Goal: Task Accomplishment & Management: Manage account settings

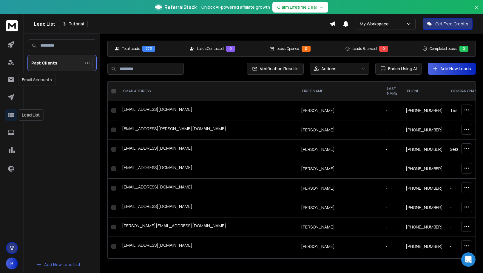
click at [7, 82] on icon at bounding box center [10, 79] width 7 height 7
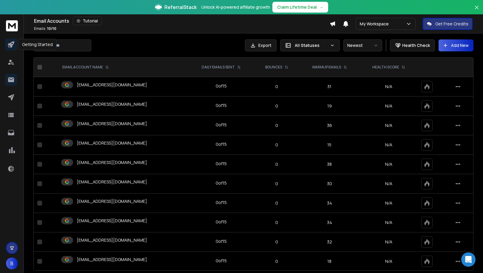
click at [12, 43] on icon at bounding box center [10, 44] width 7 height 7
click at [13, 131] on icon at bounding box center [10, 132] width 7 height 7
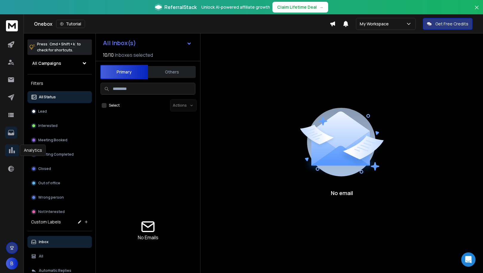
click at [6, 152] on link at bounding box center [12, 150] width 14 height 14
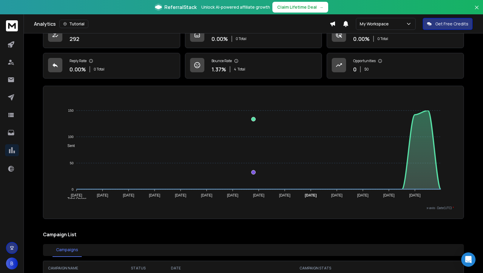
scroll to position [79, 0]
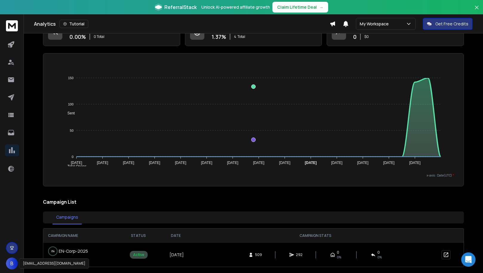
click at [13, 265] on span "B" at bounding box center [12, 263] width 12 height 12
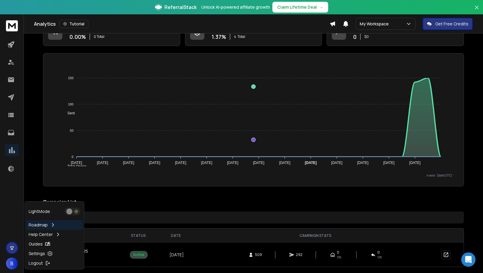
click at [13, 265] on span "B" at bounding box center [12, 263] width 12 height 12
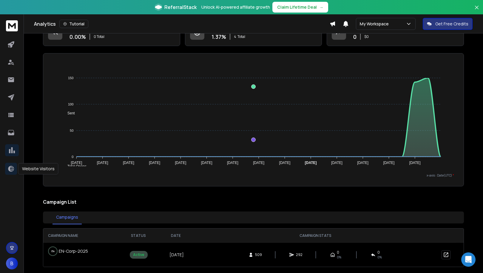
click at [11, 171] on icon at bounding box center [11, 169] width 6 height 6
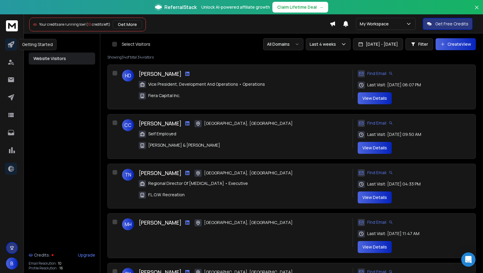
click at [12, 44] on icon at bounding box center [11, 44] width 7 height 7
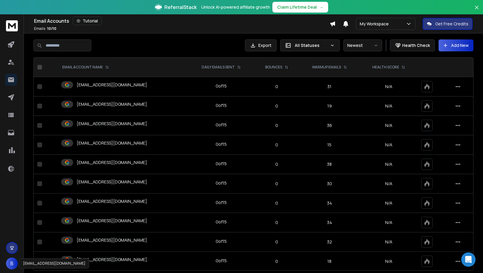
click at [14, 264] on span "B" at bounding box center [12, 263] width 12 height 12
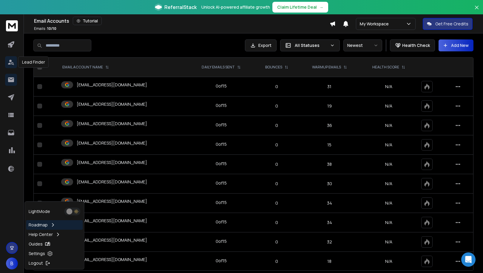
click at [11, 65] on icon at bounding box center [10, 62] width 7 height 7
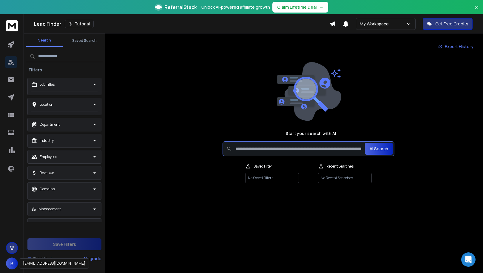
click at [12, 266] on span "B" at bounding box center [12, 263] width 12 height 12
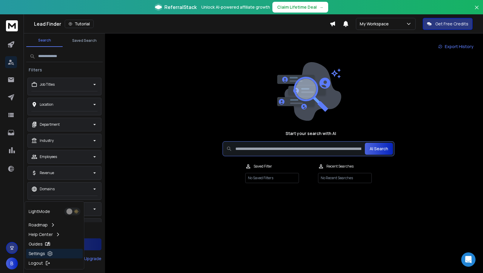
click at [41, 253] on p "Settings" at bounding box center [37, 253] width 16 height 6
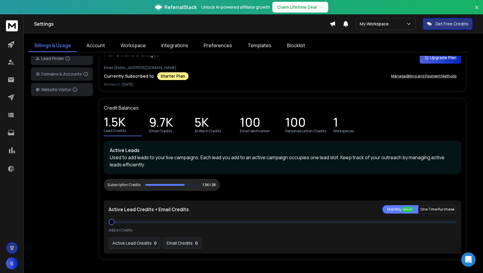
scroll to position [23, 0]
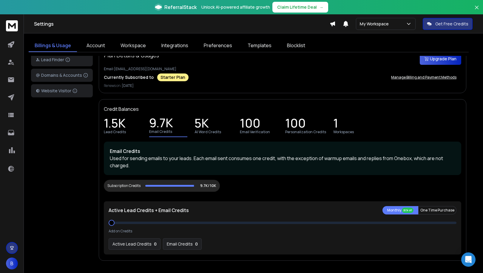
click at [166, 127] on p "9.7K" at bounding box center [161, 124] width 24 height 8
click at [120, 128] on p "1.5K" at bounding box center [115, 124] width 22 height 8
click at [202, 125] on p "5K" at bounding box center [202, 124] width 14 height 8
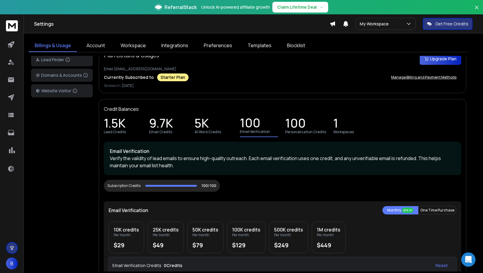
click at [248, 127] on p "100" at bounding box center [250, 124] width 21 height 8
click at [298, 126] on p "100" at bounding box center [295, 124] width 21 height 8
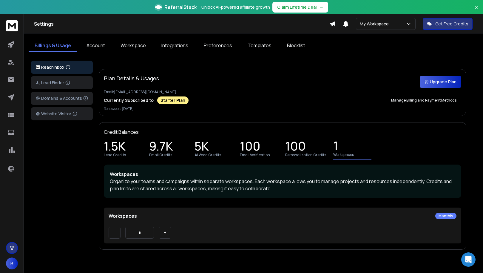
scroll to position [0, 0]
click at [333, 102] on div "Plan Details & Usages Upgrade Plan Email: info@baomagic.com Currently Subscribe…" at bounding box center [283, 163] width 368 height 200
click at [273, 140] on div "Credit Balances 1.5K Lead Credits 9.7K Email Credits 5K AI Word Credits 100 Ema…" at bounding box center [283, 185] width 368 height 127
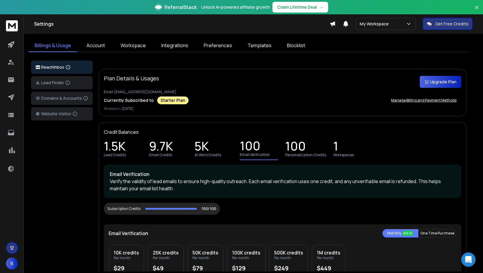
click at [261, 145] on button "100 Email Verification" at bounding box center [259, 151] width 38 height 17
click at [296, 150] on p "100" at bounding box center [295, 147] width 21 height 8
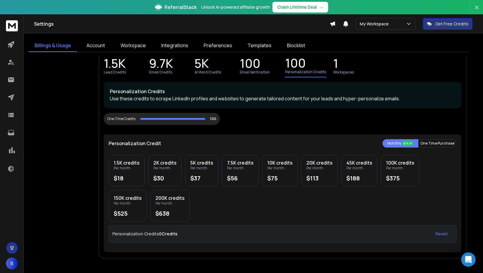
scroll to position [25, 0]
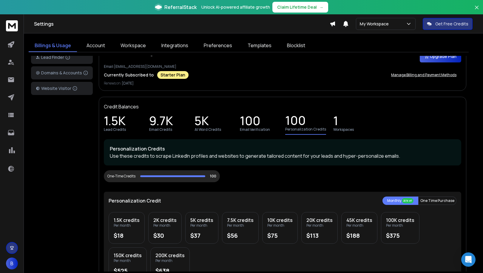
click at [122, 67] on div "Plan Details & Usages Upgrade Plan Email: info@baomagic.com Currently Subscribe…" at bounding box center [283, 183] width 368 height 291
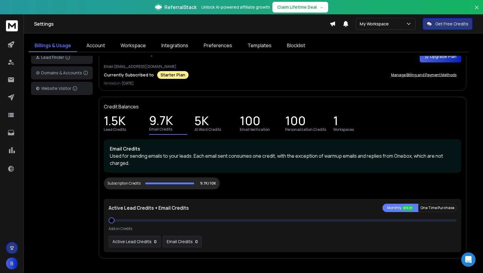
click at [168, 124] on p "9.7K" at bounding box center [161, 121] width 24 height 8
click at [193, 129] on div "1.5K Lead Credits 9.7K Email Credits 5K AI Word Credits 100 Email Verification …" at bounding box center [238, 126] width 268 height 12
click at [202, 127] on p "AI Word Credits" at bounding box center [208, 129] width 27 height 5
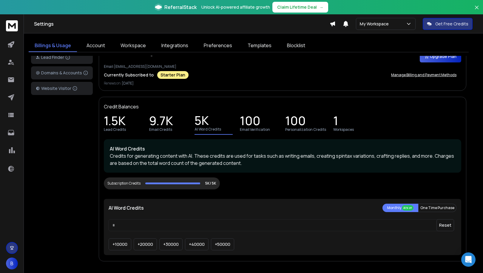
click at [249, 122] on p "100" at bounding box center [250, 122] width 21 height 8
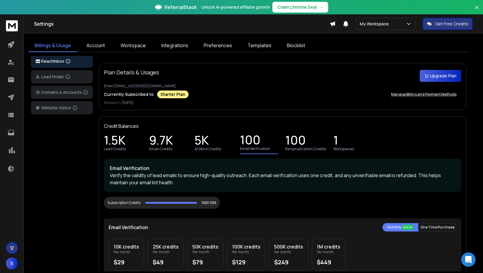
scroll to position [1, 0]
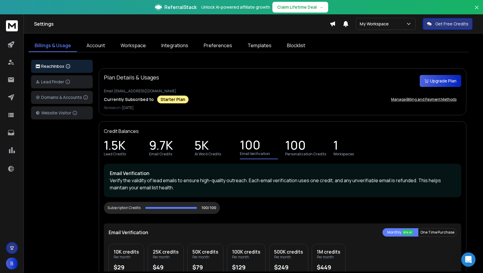
click at [291, 144] on p "100" at bounding box center [295, 146] width 21 height 8
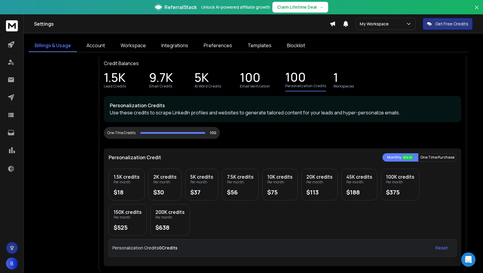
scroll to position [64, 0]
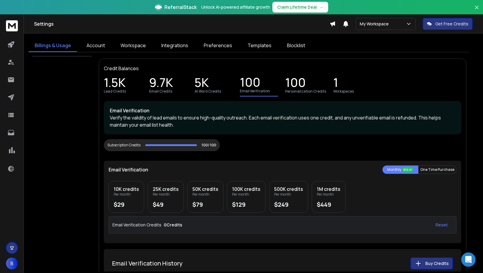
click at [258, 84] on p "100" at bounding box center [250, 83] width 21 height 8
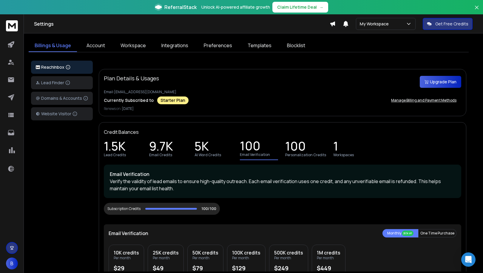
click at [71, 84] on button "Lead Finder" at bounding box center [62, 82] width 62 height 13
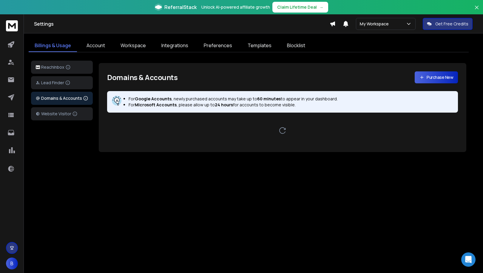
click at [73, 101] on button "Domains & Accounts" at bounding box center [62, 98] width 62 height 13
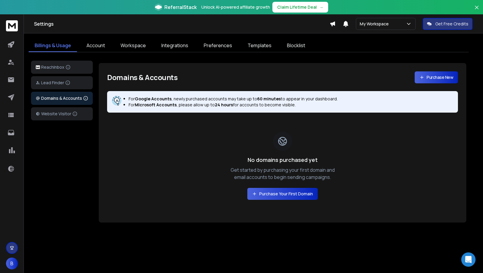
click at [70, 116] on button "Website Visitor" at bounding box center [62, 113] width 62 height 13
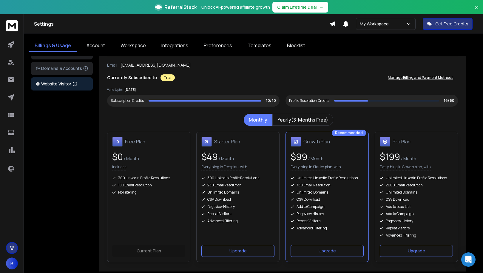
scroll to position [27, 0]
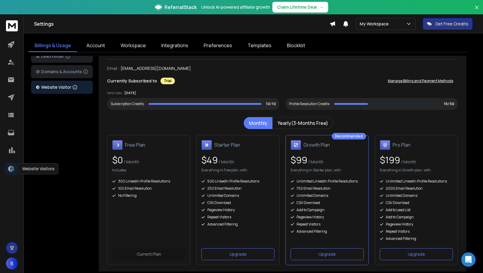
click at [13, 167] on icon at bounding box center [11, 169] width 6 height 6
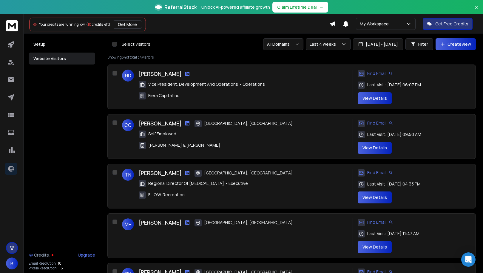
click at [252, 87] on span "Vice President, Development And Operations • Operations" at bounding box center [206, 84] width 117 height 6
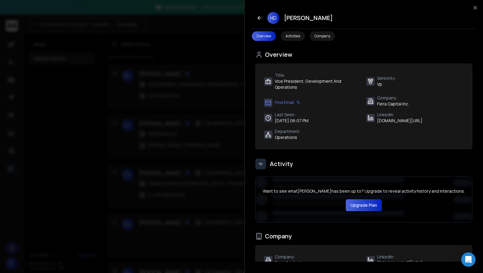
drag, startPoint x: 352, startPoint y: 22, endPoint x: 285, endPoint y: 21, distance: 66.9
click at [285, 21] on div "HD Hugo Durand-Leblanc" at bounding box center [364, 18] width 215 height 12
copy h2 "Hugo Durand-Leblanc"
click at [476, 11] on div "Sheet Title Visitor Details HD Hugo Durand-Leblanc Overview Activities Company …" at bounding box center [363, 136] width 239 height 273
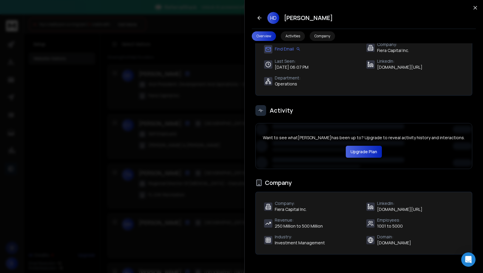
click at [475, 9] on icon "button" at bounding box center [476, 8] width 6 height 6
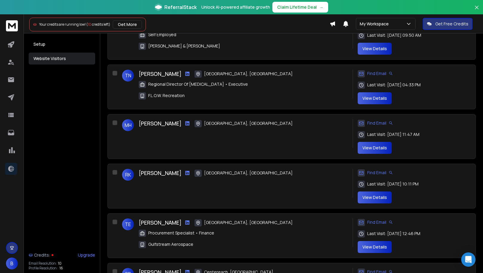
scroll to position [0, 0]
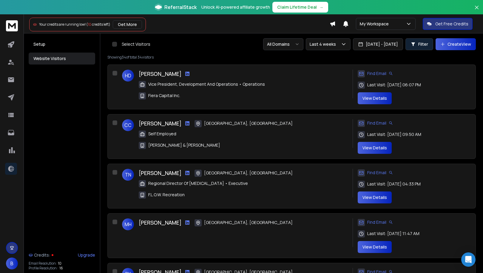
click at [420, 44] on button "Filter" at bounding box center [420, 44] width 28 height 12
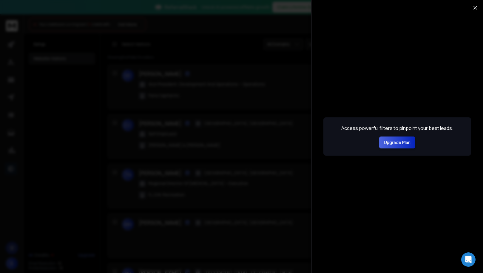
click at [476, 8] on icon "button" at bounding box center [476, 8] width 6 height 6
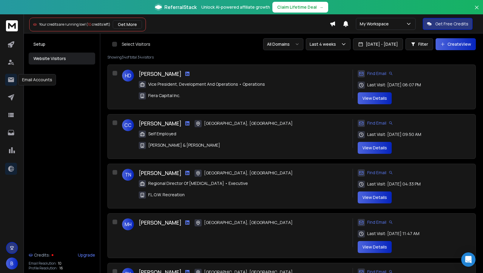
click at [10, 82] on icon at bounding box center [11, 79] width 6 height 5
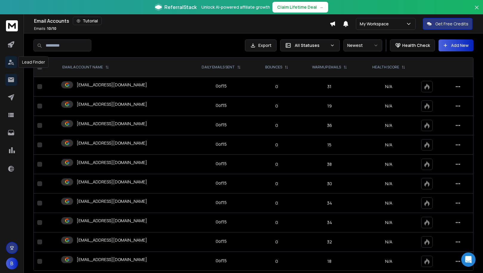
click at [13, 63] on icon at bounding box center [10, 62] width 7 height 7
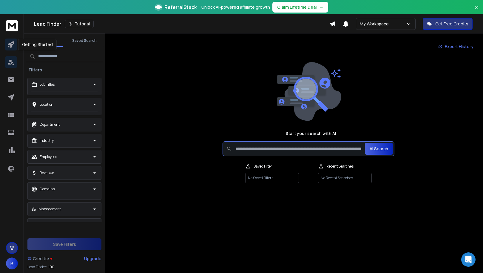
click at [12, 44] on icon at bounding box center [11, 44] width 7 height 7
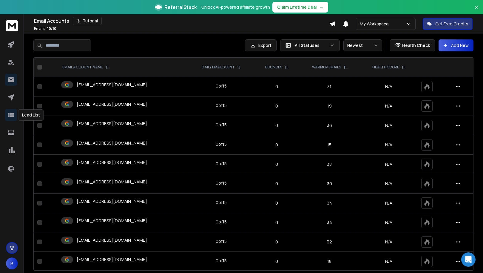
click at [13, 115] on icon at bounding box center [10, 114] width 7 height 7
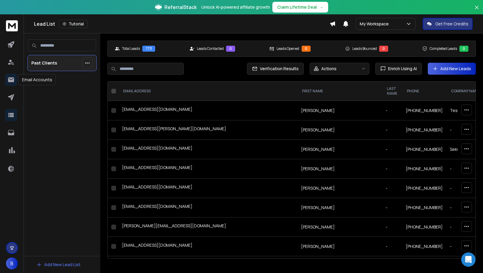
click at [12, 80] on icon at bounding box center [11, 79] width 6 height 5
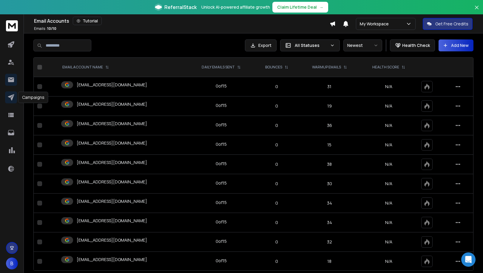
click at [12, 95] on icon at bounding box center [11, 97] width 6 height 6
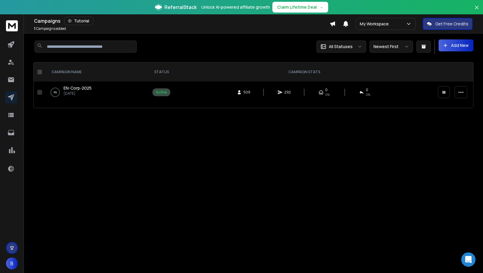
click at [125, 92] on div "0 % EN-Corp-2025 3 days ago" at bounding box center [96, 92] width 93 height 14
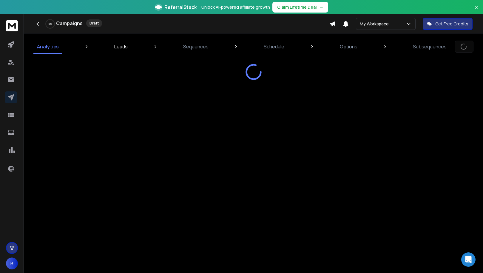
click at [123, 47] on p "Leads" at bounding box center [120, 46] width 13 height 7
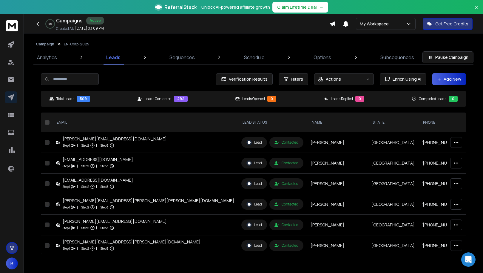
click at [68, 82] on input at bounding box center [70, 79] width 58 height 12
type input "******"
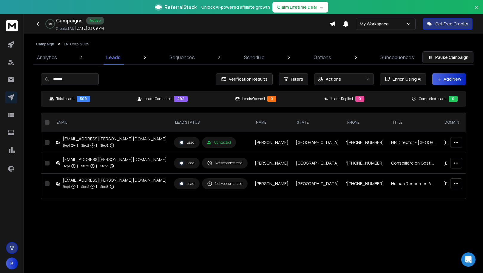
drag, startPoint x: 73, startPoint y: 77, endPoint x: 41, endPoint y: 77, distance: 32.2
click at [41, 77] on input "******" at bounding box center [70, 79] width 58 height 12
type input "******"
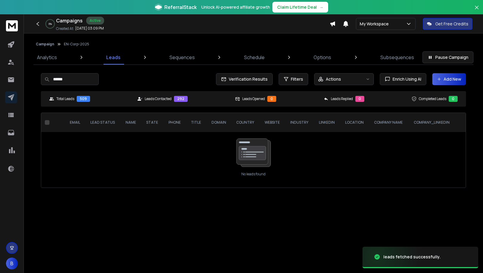
drag, startPoint x: 75, startPoint y: 80, endPoint x: 31, endPoint y: 80, distance: 43.6
click at [31, 80] on div "Campaign EN-Corp-2025 Analytics Leads Sequences Schedule Options Subsequences P…" at bounding box center [253, 111] width 459 height 157
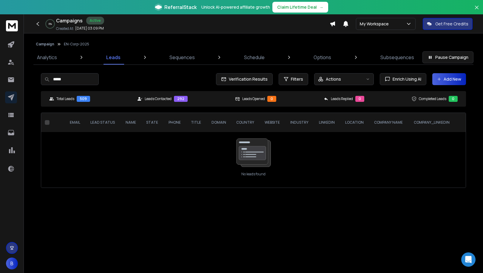
type input "******"
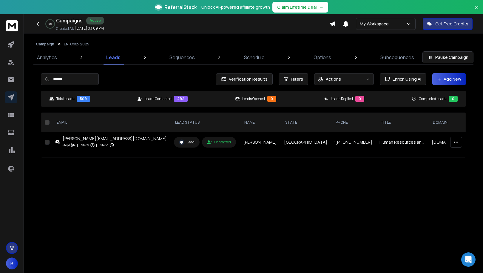
drag, startPoint x: 77, startPoint y: 78, endPoint x: 39, endPoint y: 76, distance: 38.3
click at [40, 77] on div "****** Verification Results Filters Actions Enrich Using AI Add New Total Leads…" at bounding box center [254, 112] width 436 height 78
type input "*****"
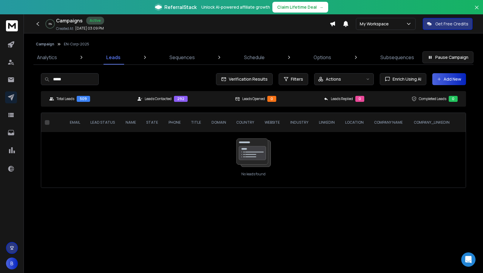
click at [84, 81] on input "*****" at bounding box center [70, 79] width 58 height 12
type input "*"
type input "****"
click at [70, 82] on input "****" at bounding box center [70, 79] width 58 height 12
type input "*"
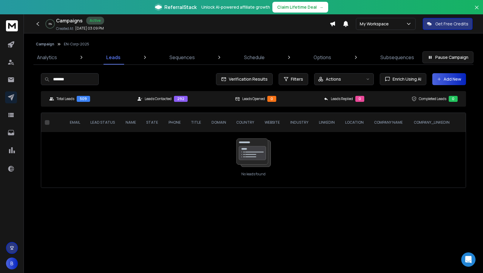
type input "********"
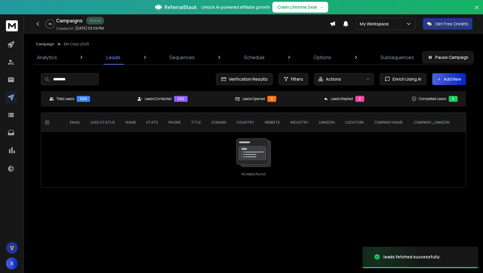
drag, startPoint x: 79, startPoint y: 81, endPoint x: 46, endPoint y: 81, distance: 33.4
click at [46, 81] on div "********" at bounding box center [70, 79] width 58 height 12
type input "***"
click at [74, 79] on input "***" at bounding box center [70, 79] width 58 height 12
type input "*"
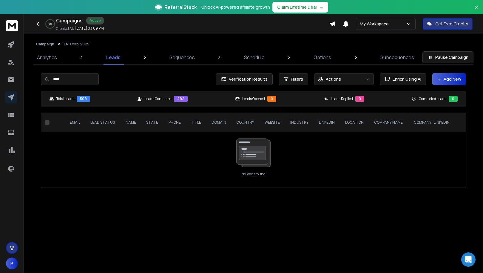
type input "*****"
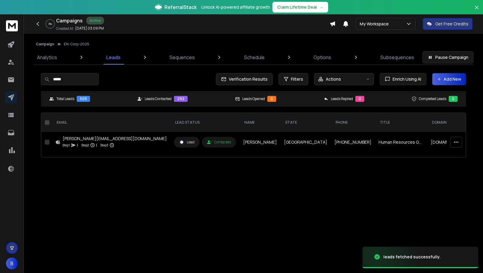
drag, startPoint x: 73, startPoint y: 80, endPoint x: 36, endPoint y: 77, distance: 36.8
click at [36, 77] on div "***** Verification Results Filters Actions Enrich Using AI Add New Total Leads …" at bounding box center [254, 112] width 436 height 78
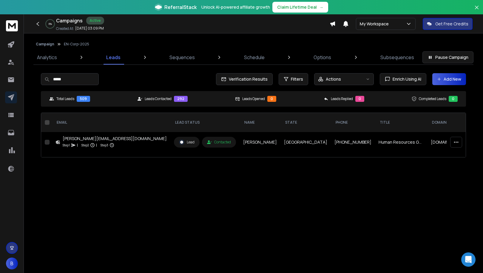
type input "******"
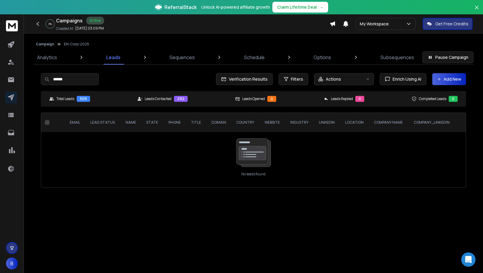
drag, startPoint x: 76, startPoint y: 80, endPoint x: 42, endPoint y: 80, distance: 34.0
click at [43, 80] on input "******" at bounding box center [70, 79] width 58 height 12
type input "****"
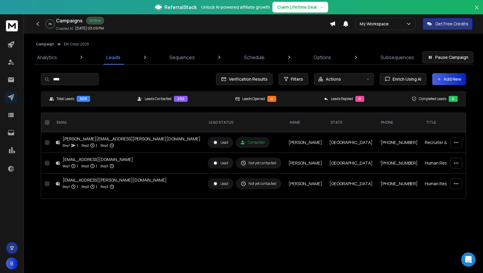
drag, startPoint x: 66, startPoint y: 79, endPoint x: 42, endPoint y: 78, distance: 24.5
click at [42, 78] on input "****" at bounding box center [70, 79] width 58 height 12
type input "*******"
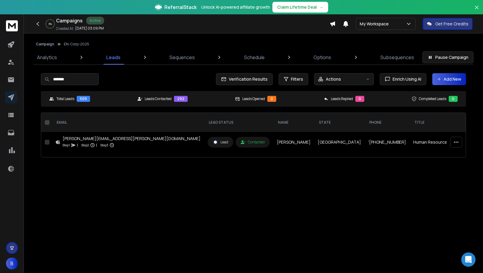
drag, startPoint x: 78, startPoint y: 82, endPoint x: 45, endPoint y: 80, distance: 32.9
click at [45, 80] on div "*******" at bounding box center [70, 79] width 58 height 12
click at [127, 79] on div "Verification Results Filters Actions Enrich Using AI Add New" at bounding box center [253, 79] width 425 height 12
click at [446, 81] on button "Add New" at bounding box center [450, 79] width 34 height 12
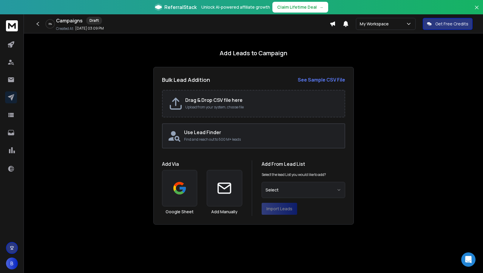
click at [411, 117] on div "Add Leads to Campaign Bulk Lead Addition See Sample CSV File Drag & Drop CSV fi…" at bounding box center [241, 119] width 483 height 210
click at [39, 25] on icon at bounding box center [37, 23] width 5 height 5
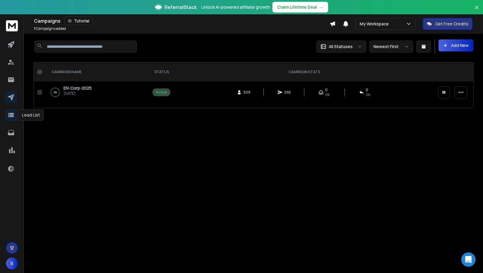
click at [11, 116] on icon at bounding box center [10, 115] width 5 height 4
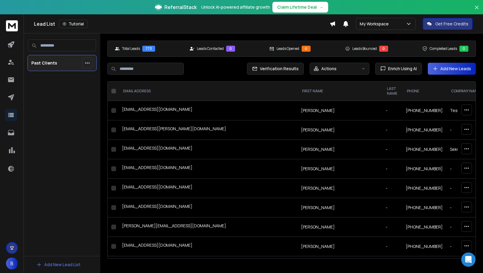
click at [67, 263] on button "Add New Lead List" at bounding box center [59, 265] width 54 height 12
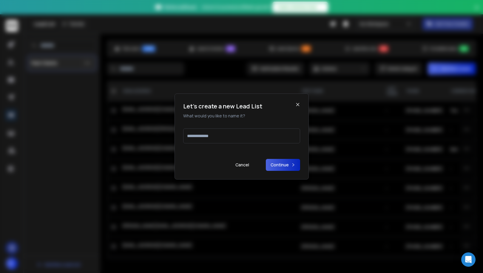
click at [222, 138] on input at bounding box center [241, 135] width 117 height 15
paste input "**********"
drag, startPoint x: 207, startPoint y: 136, endPoint x: 160, endPoint y: 133, distance: 47.3
click at [162, 133] on div "**********" at bounding box center [241, 136] width 483 height 98
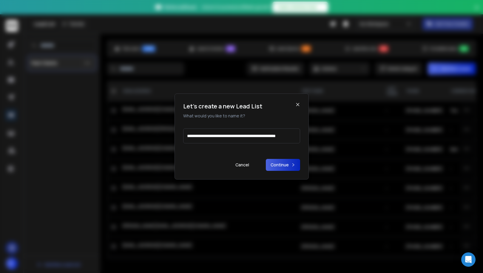
drag, startPoint x: 271, startPoint y: 136, endPoint x: 304, endPoint y: 137, distance: 32.8
click at [304, 137] on div "**********" at bounding box center [242, 136] width 134 height 86
type input "**********"
click at [265, 116] on div "Let's create a new Lead List What would you like to name it?" at bounding box center [241, 110] width 117 height 17
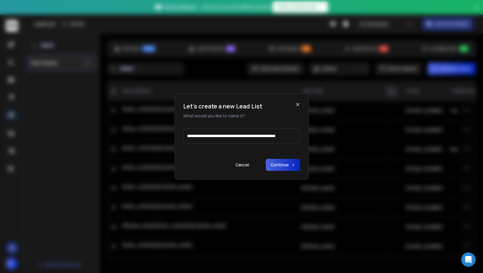
click at [279, 165] on button "Continue" at bounding box center [283, 165] width 34 height 12
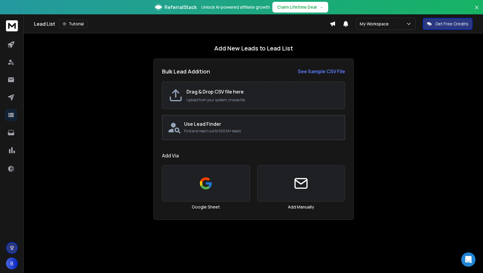
click at [217, 99] on p "Upload from your system, choose file" at bounding box center [263, 100] width 152 height 5
type input "**********"
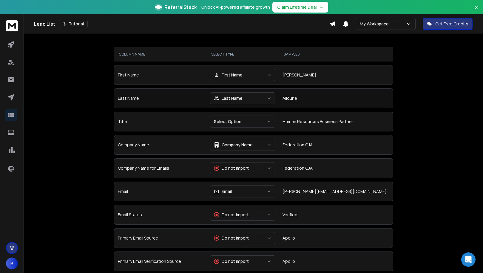
scroll to position [132, 0]
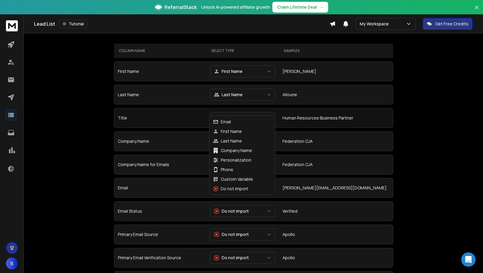
click at [248, 112] on button "Select Option" at bounding box center [243, 118] width 66 height 12
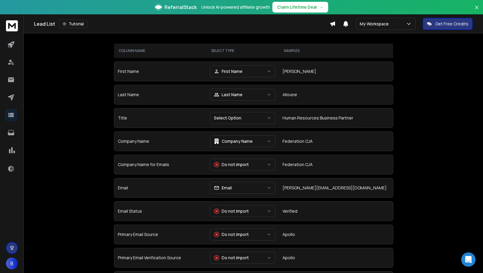
click at [247, 162] on div "Do not import" at bounding box center [231, 165] width 35 height 6
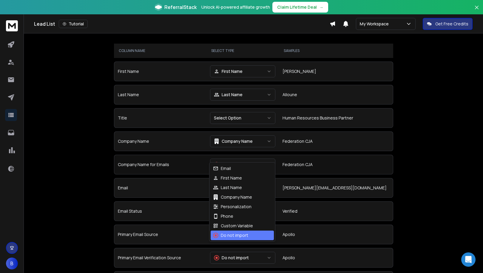
click at [369, 155] on td "Federation CJA" at bounding box center [336, 165] width 114 height 20
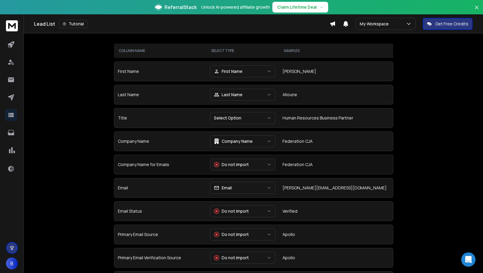
click at [254, 159] on button "Do not import" at bounding box center [243, 165] width 66 height 12
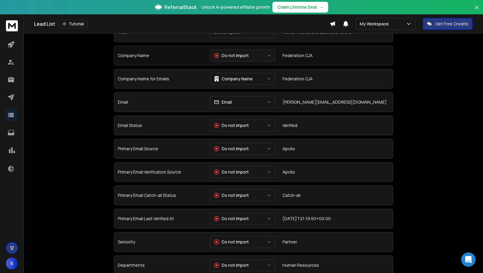
scroll to position [221, 0]
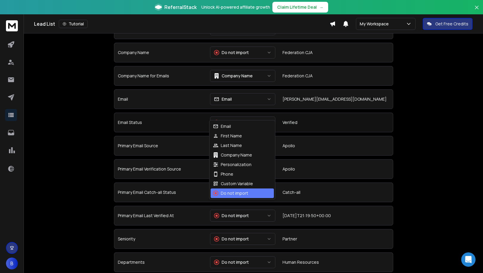
click at [256, 116] on button "Do not import" at bounding box center [243, 122] width 66 height 12
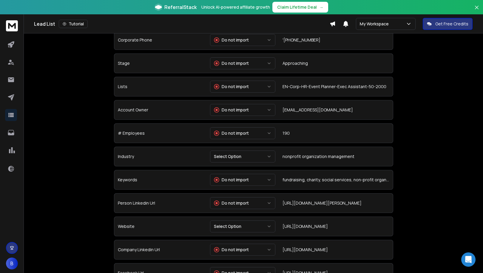
scroll to position [490, 0]
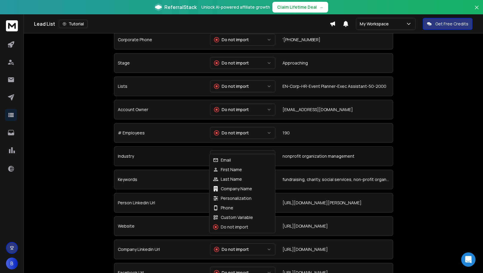
click at [262, 150] on button "Select Option" at bounding box center [243, 156] width 66 height 12
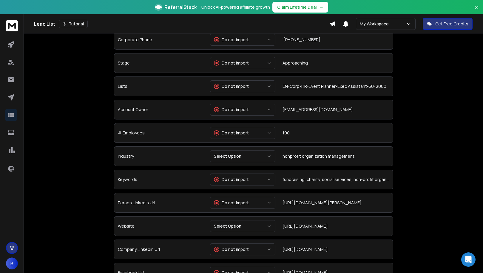
click at [258, 150] on button "Select Option" at bounding box center [243, 156] width 66 height 12
click at [256, 220] on button "Select Option" at bounding box center [243, 226] width 66 height 12
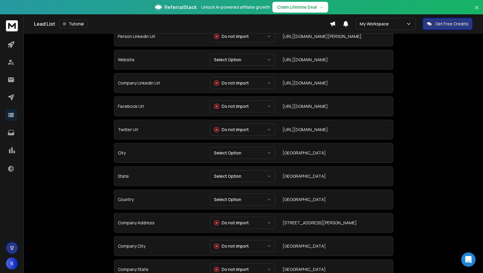
scroll to position [666, 0]
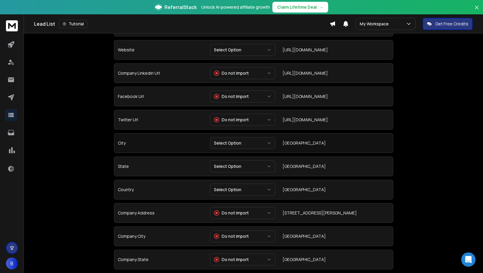
click at [254, 137] on button "Select Option" at bounding box center [243, 143] width 66 height 12
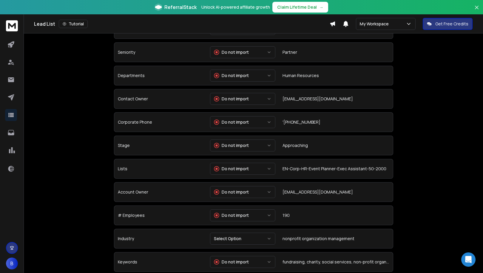
scroll to position [408, 0]
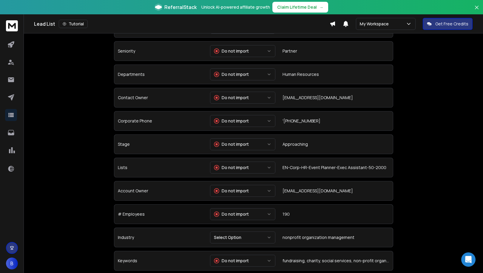
click at [257, 208] on button "Do not import" at bounding box center [243, 214] width 66 height 12
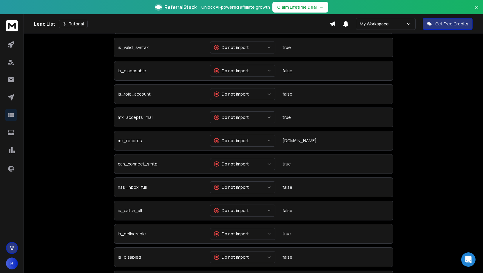
scroll to position [1647, 0]
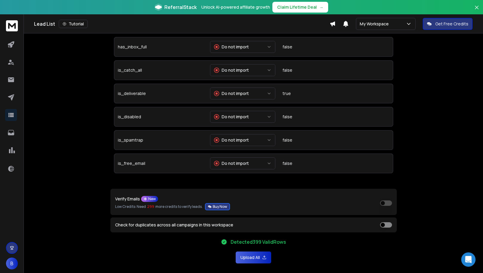
click at [259, 251] on button "Upload All" at bounding box center [254, 257] width 36 height 12
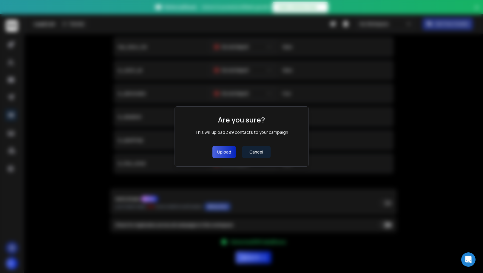
click at [223, 152] on button "Upload" at bounding box center [225, 152] width 24 height 12
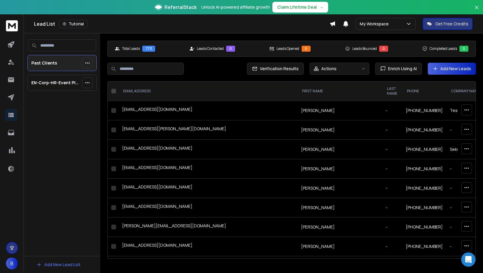
click at [67, 84] on p "EN-Corp-HR-Event Planner-Exec Assistant-50-2000_Oct 10 2025" at bounding box center [55, 83] width 48 height 6
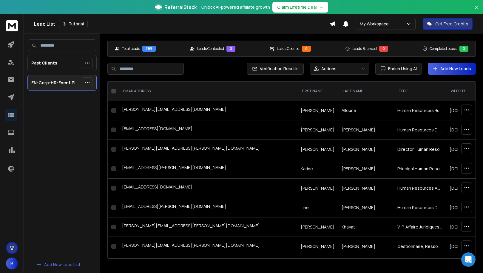
click at [88, 84] on icon "button" at bounding box center [87, 82] width 5 height 5
click at [77, 95] on p "Edit List Name" at bounding box center [72, 96] width 28 height 6
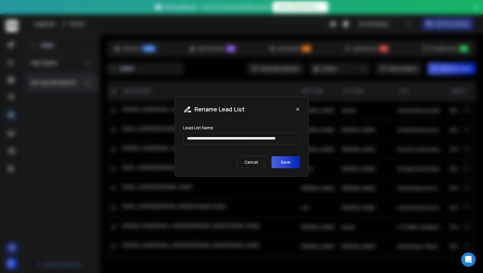
drag, startPoint x: 290, startPoint y: 139, endPoint x: 276, endPoint y: 123, distance: 21.1
click at [276, 123] on div "**********" at bounding box center [242, 136] width 134 height 81
click at [278, 119] on div "Rename Lead List" at bounding box center [241, 115] width 117 height 21
drag, startPoint x: 290, startPoint y: 139, endPoint x: 275, endPoint y: 123, distance: 21.5
click at [275, 123] on div "**********" at bounding box center [242, 136] width 134 height 81
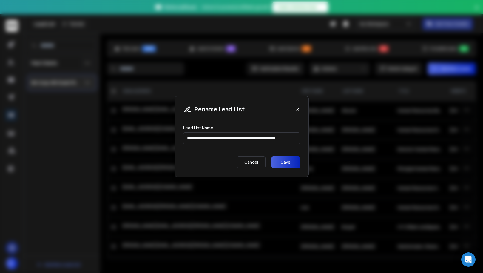
click at [272, 123] on div "Rename Lead List" at bounding box center [241, 115] width 117 height 21
click at [254, 163] on p "Cancel" at bounding box center [251, 162] width 29 height 12
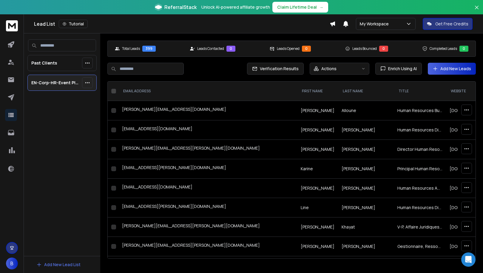
click at [56, 117] on div "Past Clients EN-Corp-HR-Event Planner-Exec Assistant-50-2000_Oct 10 2025" at bounding box center [62, 152] width 76 height 194
click at [10, 79] on icon at bounding box center [10, 79] width 7 height 7
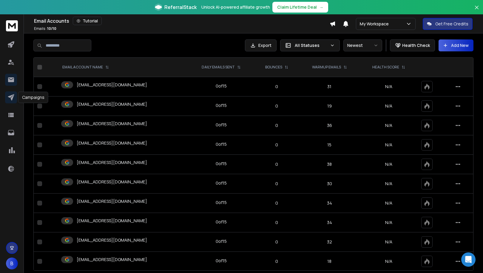
click at [9, 96] on icon at bounding box center [10, 97] width 7 height 7
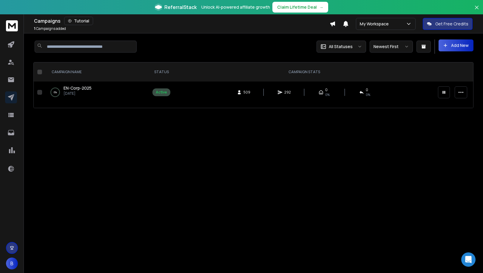
click at [76, 84] on td "0 % EN-Corp-2025 [DATE]" at bounding box center [96, 91] width 104 height 21
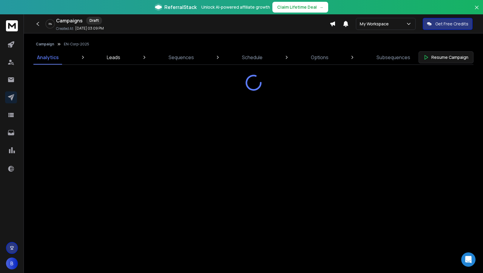
click at [110, 58] on p "Leads" at bounding box center [113, 57] width 13 height 7
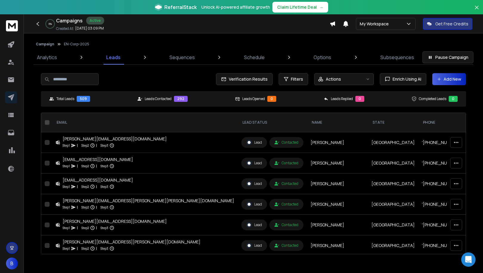
click at [74, 79] on input at bounding box center [70, 79] width 58 height 12
type input "*******"
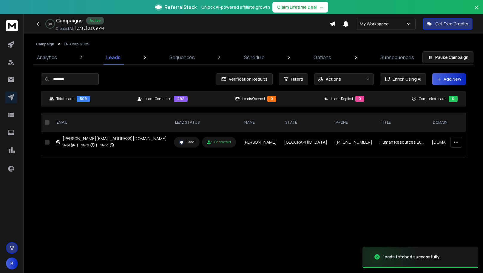
drag, startPoint x: 84, startPoint y: 81, endPoint x: 42, endPoint y: 77, distance: 41.7
click at [43, 77] on input "*******" at bounding box center [70, 79] width 58 height 12
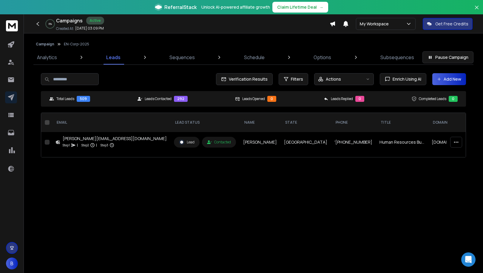
click at [69, 204] on div "ReferralStack Unlock AI-powered affiliate growth Lifetime Deals available! Clai…" at bounding box center [241, 136] width 483 height 273
click at [11, 117] on icon at bounding box center [10, 114] width 7 height 7
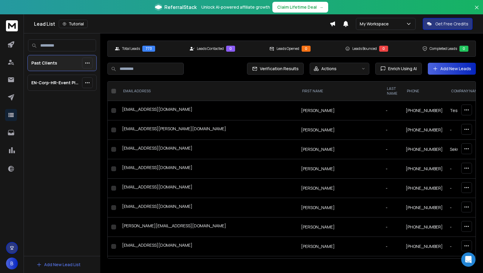
click at [48, 87] on div "EN-Corp-HR-Event Planner-Exec Assistant-50-2000_Oct 10 2025" at bounding box center [61, 83] width 69 height 16
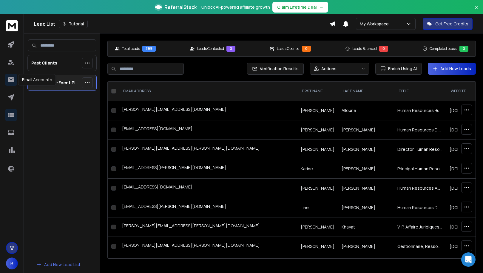
click at [11, 80] on icon at bounding box center [11, 79] width 6 height 5
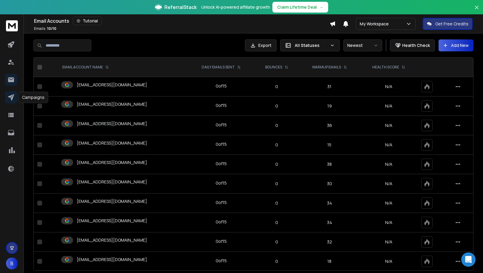
click at [9, 98] on icon at bounding box center [10, 97] width 7 height 7
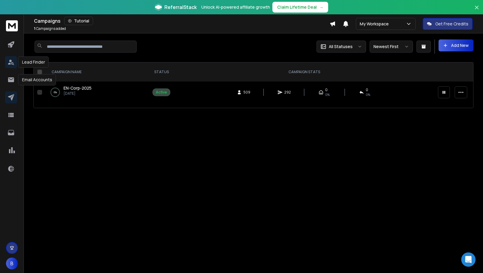
click at [9, 59] on icon at bounding box center [10, 62] width 7 height 7
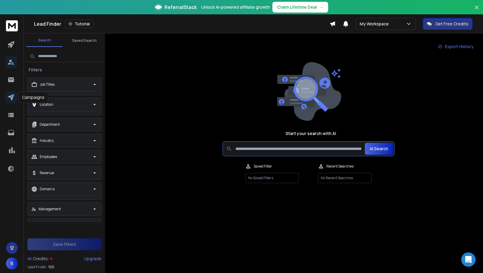
click at [11, 97] on icon at bounding box center [11, 97] width 6 height 6
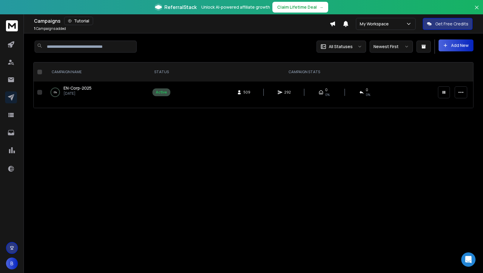
click at [88, 88] on span "EN-Corp-2025" at bounding box center [78, 88] width 28 height 6
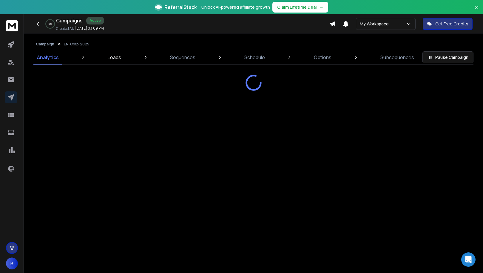
click at [112, 58] on p "Leads" at bounding box center [114, 57] width 13 height 7
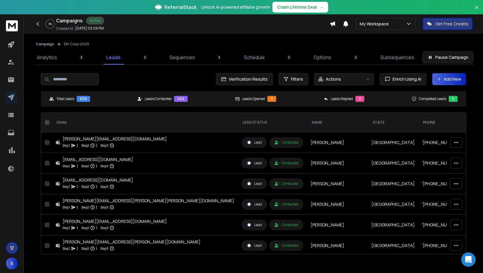
click at [449, 82] on button "Add New" at bounding box center [450, 79] width 34 height 12
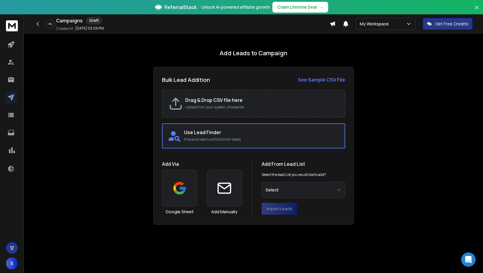
click at [229, 138] on p "Find and reach out to 500 M+ leads" at bounding box center [262, 139] width 156 height 5
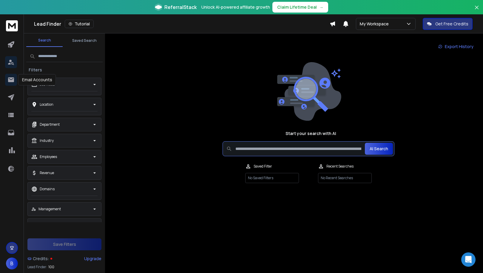
click at [8, 83] on icon at bounding box center [10, 79] width 7 height 7
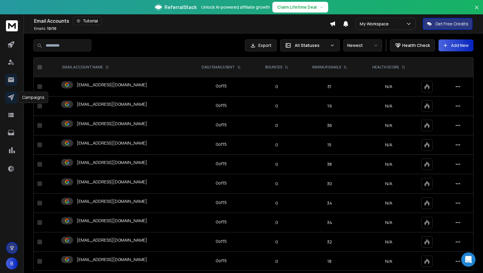
click at [7, 96] on icon at bounding box center [10, 97] width 7 height 7
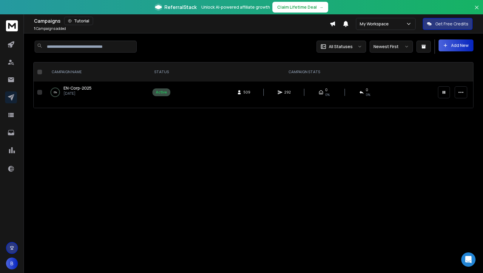
click at [93, 97] on div "0 % EN-Corp-2025 [DATE]" at bounding box center [96, 92] width 93 height 14
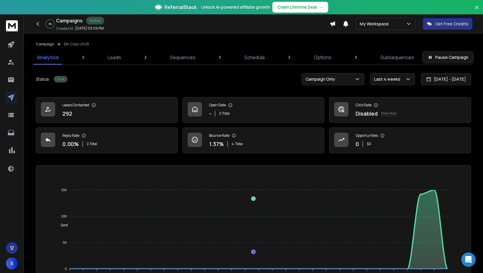
click at [116, 49] on div "Campaign EN-Corp-2025 Analytics Leads Sequences Schedule Options Subsequences P…" at bounding box center [253, 51] width 440 height 25
click at [114, 59] on p "Leads" at bounding box center [114, 57] width 13 height 7
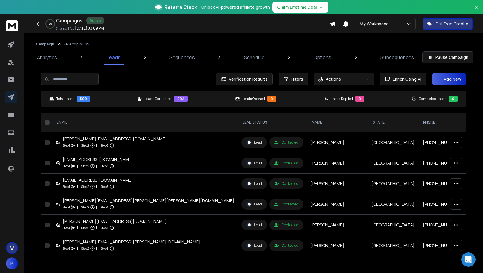
click at [451, 80] on button "Add New" at bounding box center [450, 79] width 34 height 12
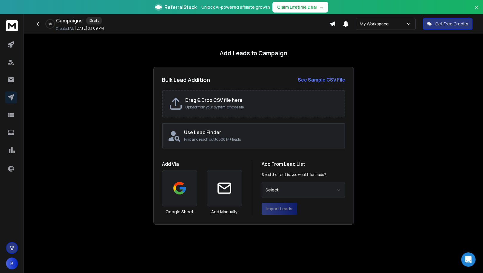
click at [301, 190] on button "Select" at bounding box center [304, 190] width 84 height 16
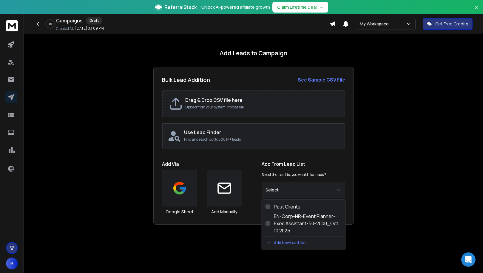
click at [269, 224] on button "button" at bounding box center [268, 223] width 5 height 5
click at [321, 162] on h1 "Add From Lead List" at bounding box center [304, 163] width 84 height 7
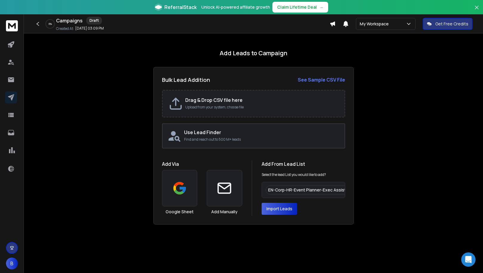
click at [283, 210] on button "Import Leads" at bounding box center [280, 209] width 36 height 12
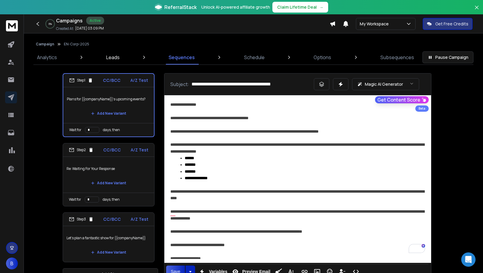
click at [116, 58] on p "Leads" at bounding box center [112, 57] width 13 height 7
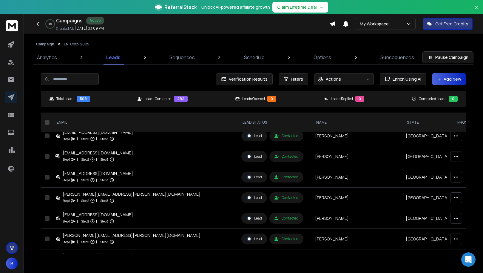
scroll to position [1951, 0]
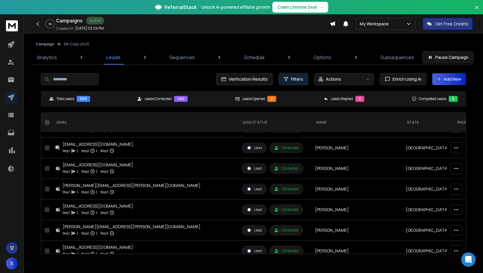
click at [294, 82] on span "Filters" at bounding box center [297, 79] width 12 height 6
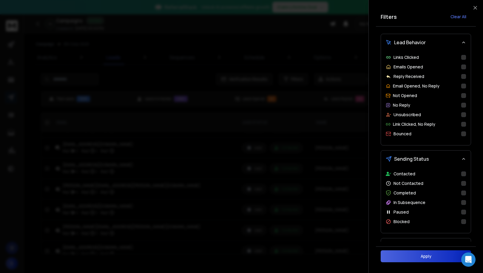
click at [463, 184] on button "Not Contacted" at bounding box center [464, 183] width 5 height 5
click at [414, 255] on button "Apply" at bounding box center [426, 256] width 90 height 12
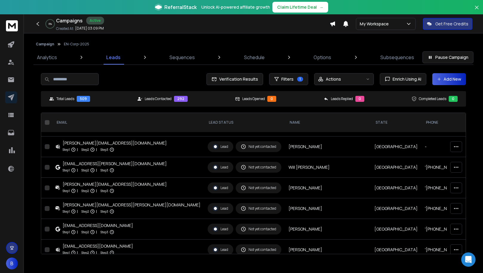
scroll to position [0, 0]
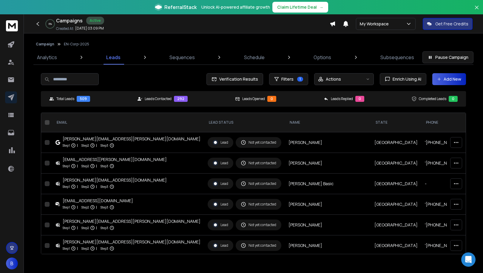
click at [89, 124] on th "EMAIL" at bounding box center [128, 122] width 152 height 19
click at [287, 81] on span "Filters" at bounding box center [288, 79] width 12 height 6
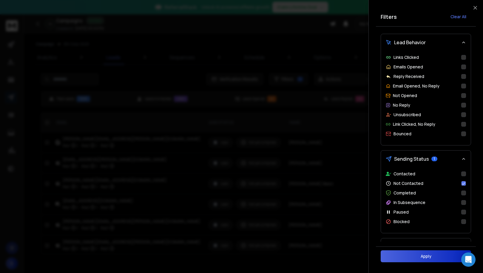
click at [464, 183] on button "Not Contacted" at bounding box center [464, 183] width 5 height 5
click at [475, 7] on icon "button" at bounding box center [475, 7] width 3 height 3
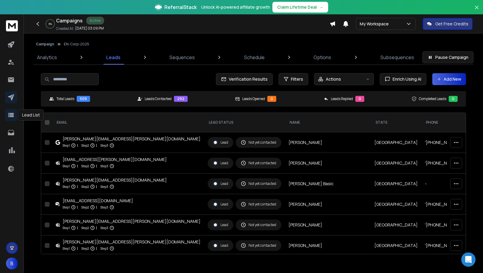
click at [13, 119] on link at bounding box center [11, 115] width 12 height 12
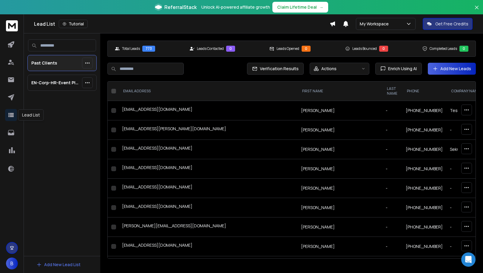
click at [56, 260] on button "Add New Lead List" at bounding box center [59, 265] width 54 height 12
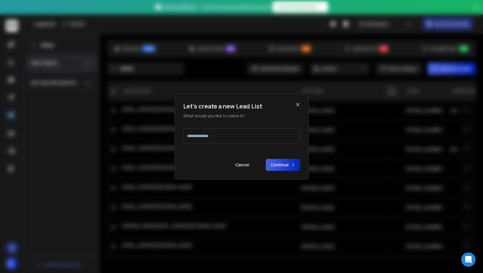
click at [207, 136] on input at bounding box center [241, 135] width 117 height 15
paste input "**********"
drag, startPoint x: 194, startPoint y: 136, endPoint x: 171, endPoint y: 134, distance: 23.6
click at [171, 134] on div "**********" at bounding box center [241, 136] width 483 height 98
click at [210, 136] on input "**********" at bounding box center [241, 135] width 117 height 15
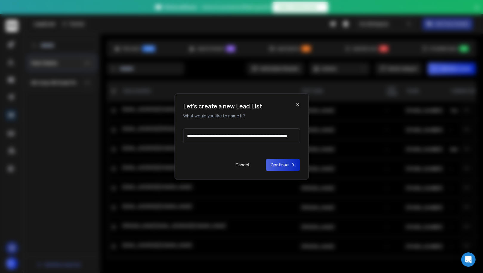
drag, startPoint x: 209, startPoint y: 136, endPoint x: 175, endPoint y: 137, distance: 34.1
click at [175, 137] on div "**********" at bounding box center [242, 136] width 134 height 86
type input "**********"
click at [289, 165] on button "Continue" at bounding box center [283, 165] width 34 height 12
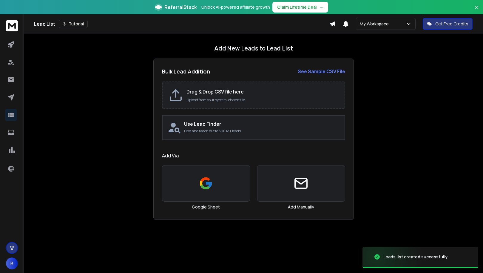
click at [235, 98] on p "Upload from your system, choose file" at bounding box center [263, 100] width 152 height 5
type input "**********"
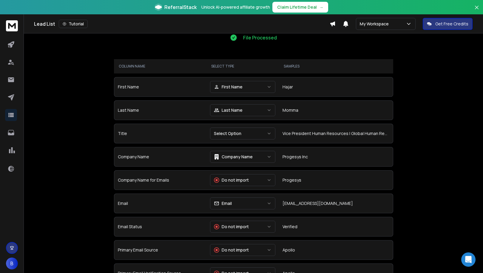
scroll to position [124, 0]
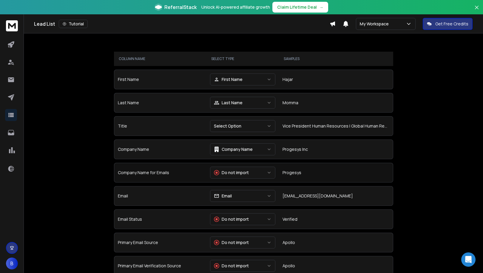
click at [244, 170] on div "Do not import" at bounding box center [231, 173] width 35 height 6
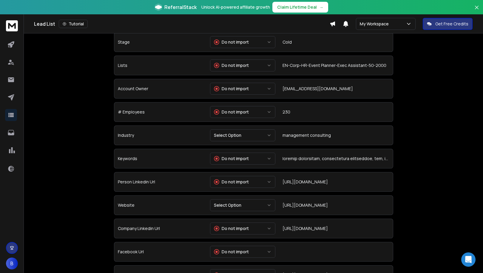
scroll to position [511, 0]
click at [264, 128] on button "Select Option" at bounding box center [243, 134] width 66 height 12
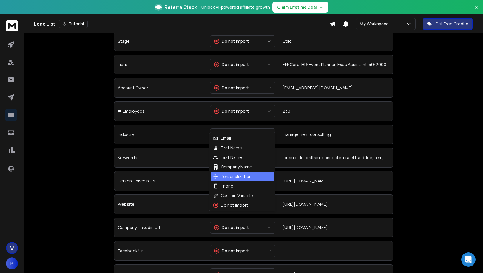
click at [262, 128] on button "Personalization" at bounding box center [243, 134] width 66 height 12
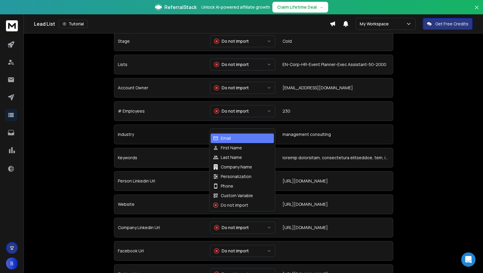
click at [266, 128] on button "Email" at bounding box center [243, 134] width 66 height 12
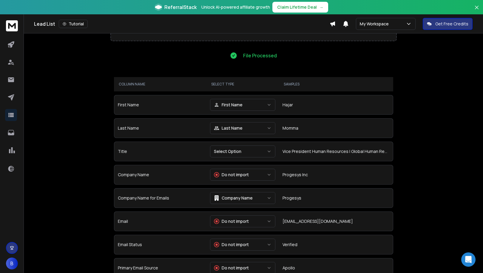
scroll to position [102, 0]
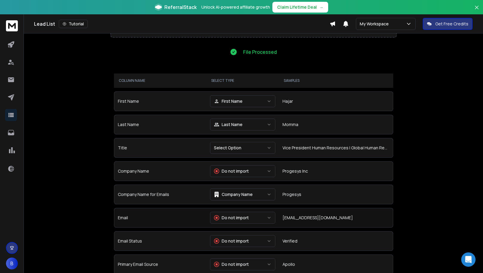
click at [242, 215] on div "Do not import" at bounding box center [231, 218] width 35 height 6
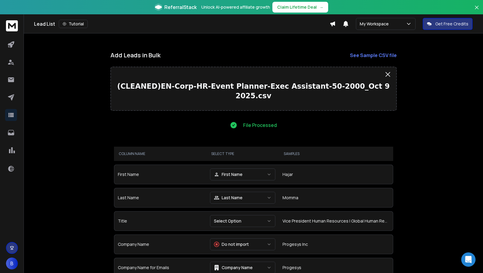
scroll to position [0, 0]
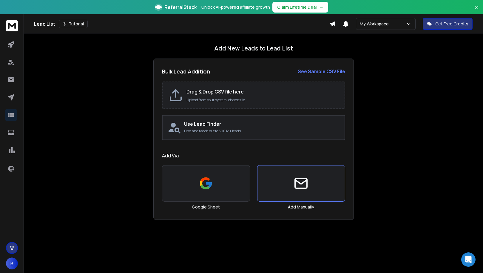
click at [313, 185] on div at bounding box center [301, 183] width 88 height 36
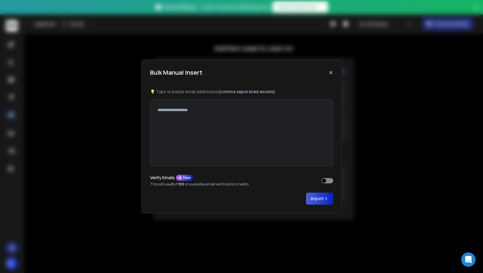
click at [330, 73] on icon at bounding box center [331, 72] width 5 height 5
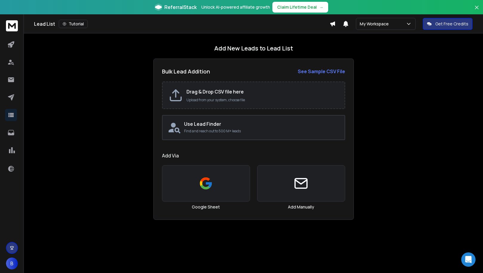
click at [242, 102] on p "Upload from your system, choose file" at bounding box center [263, 100] width 152 height 5
type input "**********"
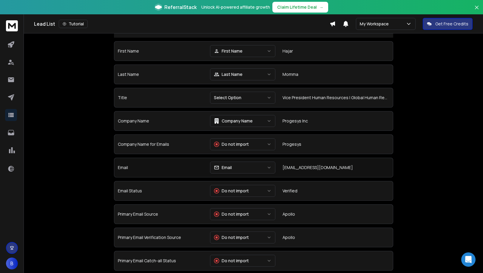
scroll to position [151, 0]
click at [263, 139] on button "Do not import" at bounding box center [243, 145] width 66 height 12
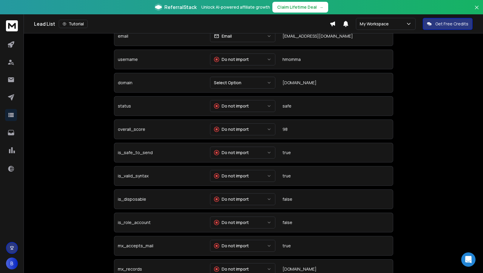
scroll to position [1647, 0]
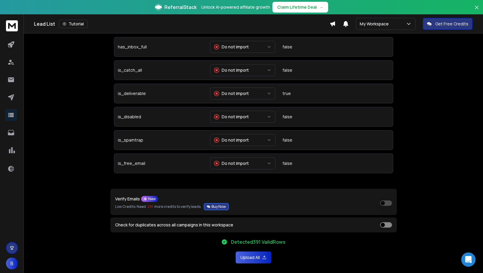
click at [387, 222] on button "Check for duplicates across all campaigns in this workspace" at bounding box center [386, 224] width 12 height 5
click at [247, 251] on button "Upload All" at bounding box center [254, 257] width 36 height 12
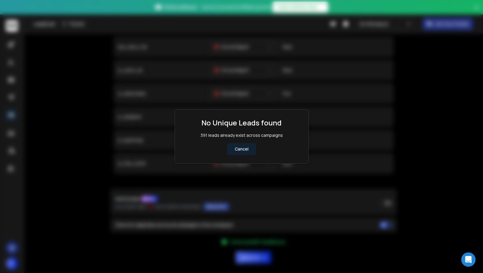
click at [240, 152] on button "Cancel" at bounding box center [241, 149] width 29 height 12
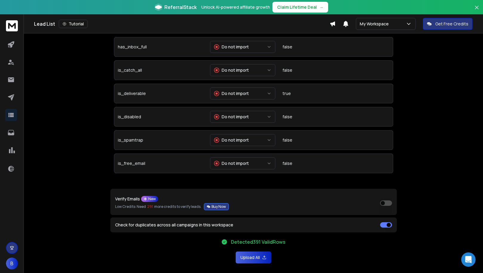
click at [386, 222] on button "Check for duplicates across all campaigns in this workspace" at bounding box center [386, 224] width 12 height 5
click at [257, 252] on button "Upload All" at bounding box center [254, 257] width 36 height 12
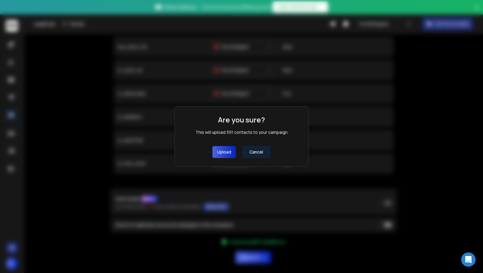
click at [224, 152] on button "Upload" at bounding box center [225, 152] width 24 height 12
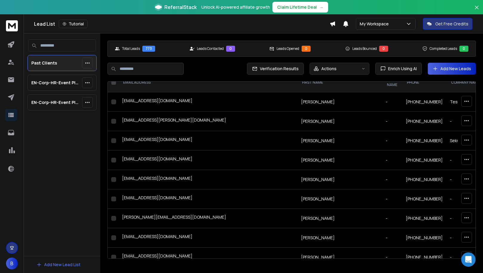
scroll to position [10, 0]
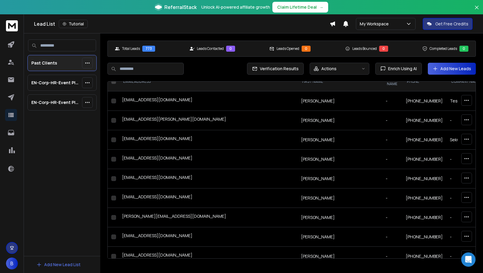
click at [57, 81] on p "EN-Corp-HR-Event Planner-Exec Assistant-50-2000_Oct 10 2025" at bounding box center [55, 83] width 48 height 6
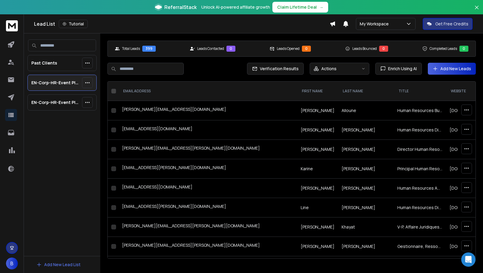
click at [54, 103] on p "EN-Corp-HR-Event Planner-Exec Assistant-50-2000_Oct 9 2025" at bounding box center [55, 102] width 48 height 6
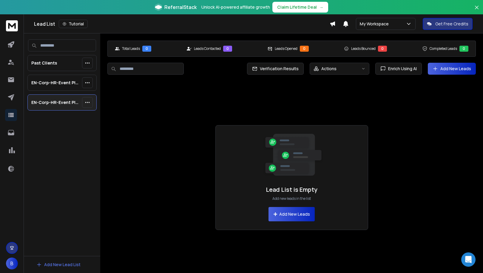
click at [59, 87] on div "EN-Corp-HR-Event Planner-Exec Assistant-50-2000_Oct 10 2025" at bounding box center [61, 83] width 69 height 16
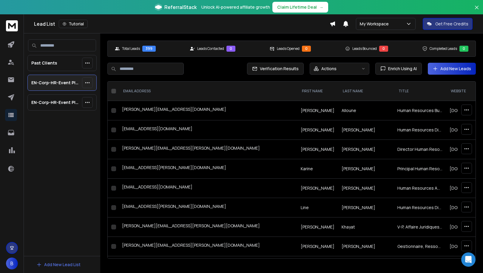
click at [58, 99] on div "EN-Corp-HR-Event Planner-Exec Assistant-50-2000_Oct 9 2025" at bounding box center [61, 102] width 69 height 16
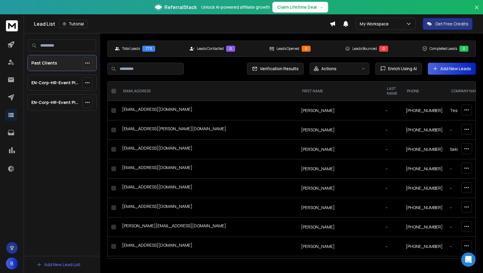
click at [59, 96] on div "EN-Corp-HR-Event Planner-Exec Assistant-50-2000_Oct 9 2025" at bounding box center [61, 102] width 69 height 16
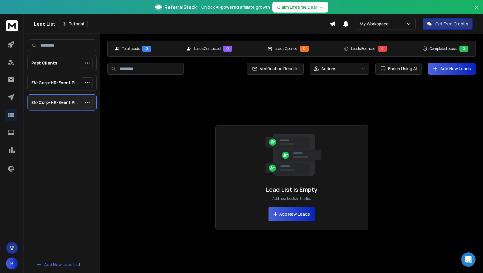
click at [66, 83] on p "EN-Corp-HR-Event Planner-Exec Assistant-50-2000_Oct 10 2025" at bounding box center [55, 83] width 48 height 6
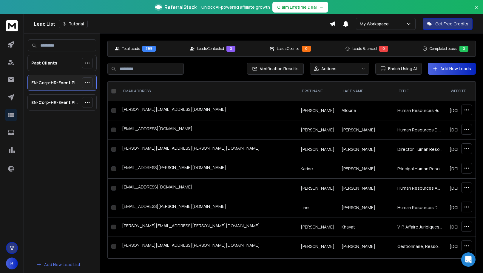
click at [62, 102] on p "EN-Corp-HR-Event Planner-Exec Assistant-50-2000_Oct 9 2025" at bounding box center [55, 102] width 48 height 6
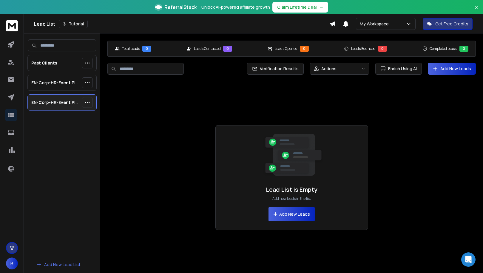
click at [458, 74] on button "Add New Leads" at bounding box center [452, 69] width 48 height 12
click at [456, 70] on link "Add New Leads" at bounding box center [452, 69] width 39 height 6
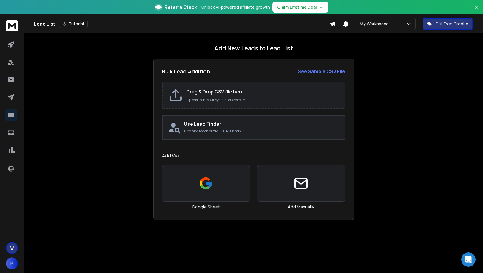
click at [239, 99] on p "Upload from your system, choose file" at bounding box center [263, 100] width 152 height 5
type input "**********"
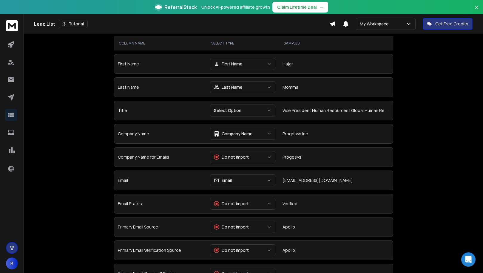
scroll to position [151, 0]
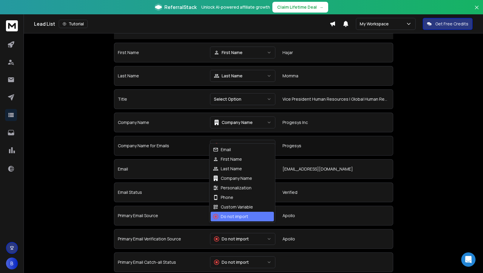
click at [245, 143] on div "Do not import" at bounding box center [231, 146] width 35 height 6
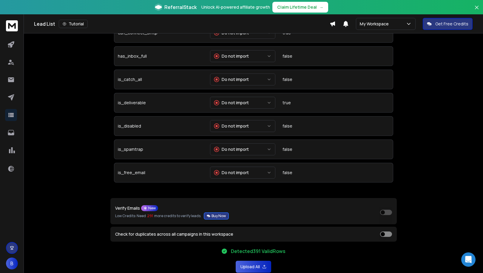
scroll to position [1647, 0]
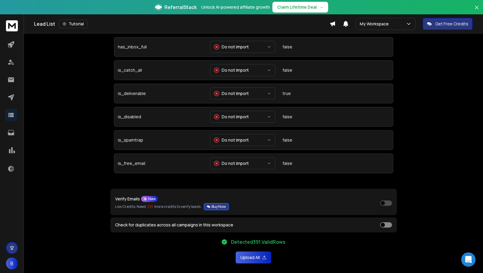
click at [258, 251] on button "Upload All" at bounding box center [254, 257] width 36 height 12
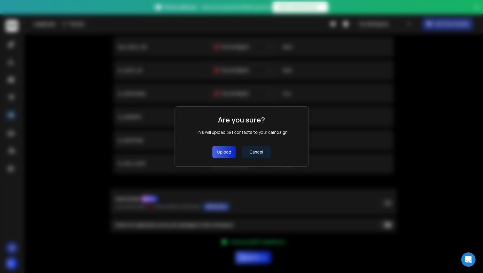
click at [223, 154] on button "Upload" at bounding box center [225, 152] width 24 height 12
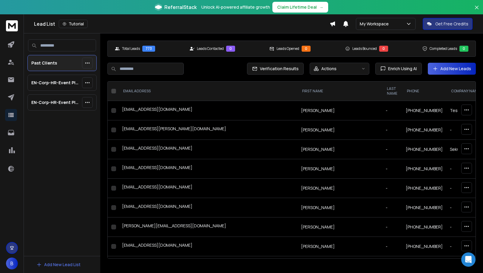
click at [67, 105] on p "EN-Corp-HR-Event Planner-Exec Assistant-50-2000_Oct 9 2025" at bounding box center [55, 102] width 48 height 6
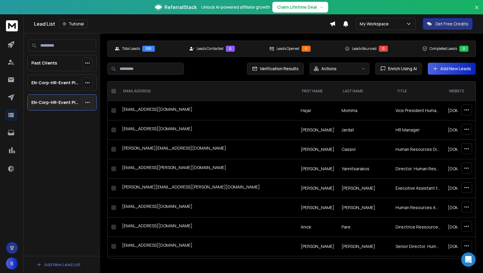
click at [61, 87] on div "EN-Corp-HR-Event Planner-Exec Assistant-50-2000_Oct 10 2025" at bounding box center [61, 83] width 69 height 16
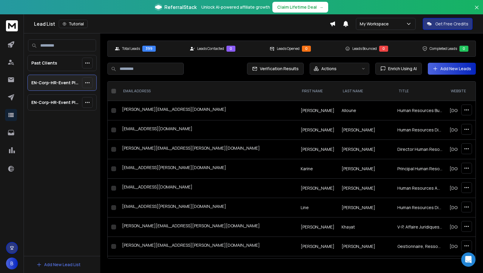
click at [62, 47] on input at bounding box center [62, 45] width 68 height 12
type input "*****"
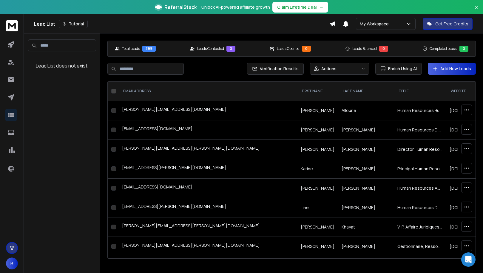
click at [74, 46] on input "*****" at bounding box center [62, 45] width 68 height 12
type input "******"
click at [70, 46] on input "******" at bounding box center [62, 45] width 68 height 12
type input "*"
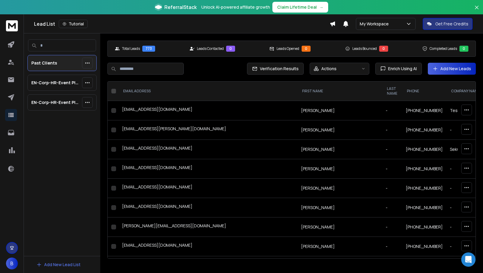
click at [68, 159] on div "Past Clients EN-Corp-HR-Event Planner-Exec Assistant-50-2000_Oct 10 2025 EN-Cor…" at bounding box center [62, 152] width 76 height 194
click at [64, 46] on input "*" at bounding box center [62, 45] width 68 height 12
click at [62, 84] on p "EN-Corp-HR-Event Planner-Exec Assistant-50-2000_Oct 10 2025" at bounding box center [55, 83] width 48 height 6
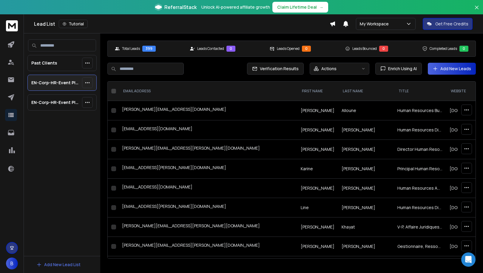
click at [63, 101] on p "EN-Corp-HR-Event Planner-Exec Assistant-50-2000_Oct 9 2025" at bounding box center [55, 102] width 48 height 6
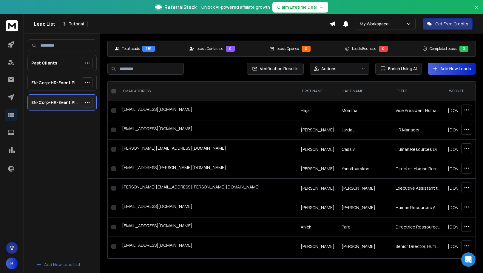
click at [59, 82] on p "EN-Corp-HR-Event Planner-Exec Assistant-50-2000_Oct 10 2025" at bounding box center [55, 83] width 48 height 6
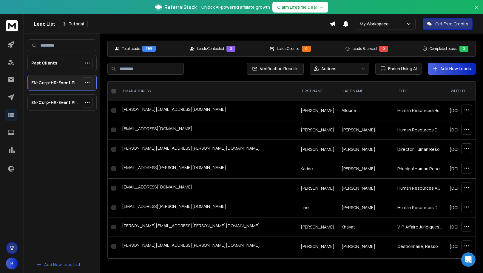
click at [58, 101] on p "EN-Corp-HR-Event Planner-Exec Assistant-50-2000_Oct 9 2025" at bounding box center [55, 102] width 48 height 6
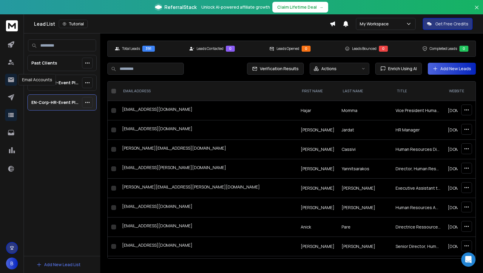
click at [13, 81] on icon at bounding box center [11, 79] width 6 height 5
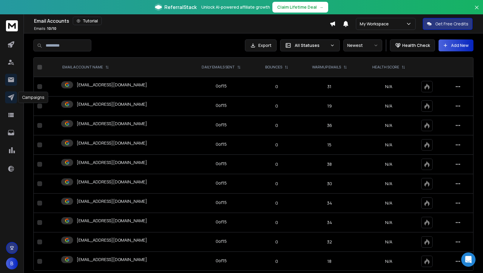
click at [12, 99] on icon at bounding box center [11, 97] width 6 height 6
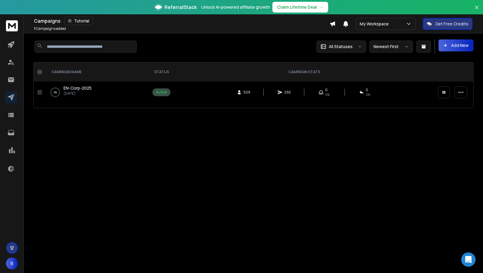
click at [87, 89] on span "EN-Corp-2025" at bounding box center [78, 88] width 28 height 6
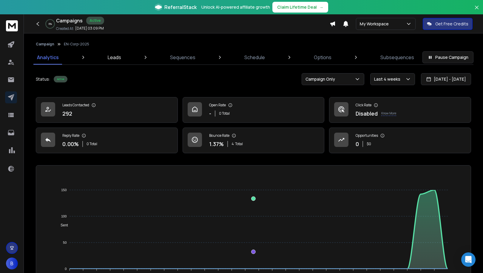
click at [119, 59] on p "Leads" at bounding box center [114, 57] width 13 height 7
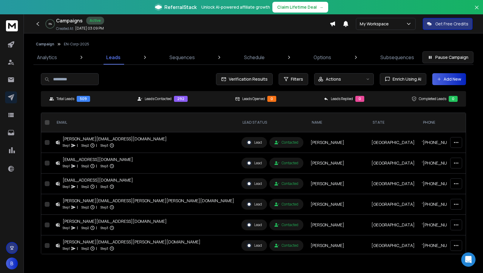
click at [455, 79] on button "Add New" at bounding box center [450, 79] width 34 height 12
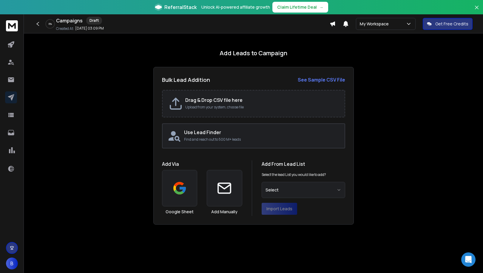
click at [335, 187] on button "Select" at bounding box center [304, 190] width 84 height 16
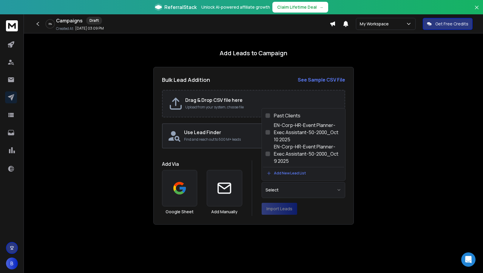
click at [286, 156] on div "EN-Corp-HR-Event Planner-Exec Assistant-50-2000_Oct 9 2025" at bounding box center [306, 153] width 64 height 21
click at [329, 212] on div "Select the lead List you would like to add? EN-Corp-HR-Event Planner-Exec Assis…" at bounding box center [304, 193] width 84 height 42
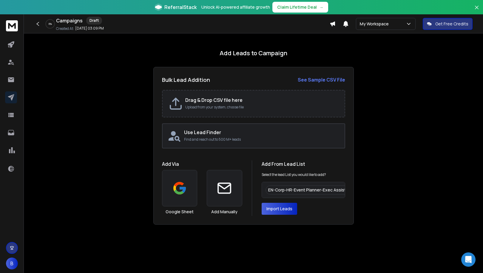
click at [281, 208] on button "Import Leads" at bounding box center [280, 209] width 36 height 12
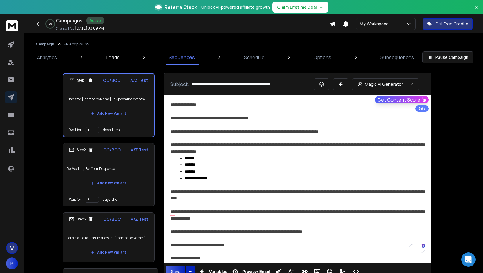
click at [115, 57] on p "Leads" at bounding box center [112, 57] width 13 height 7
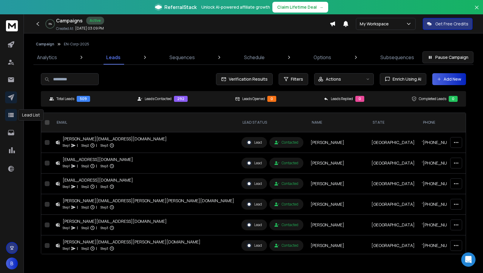
click at [10, 118] on icon at bounding box center [10, 114] width 7 height 7
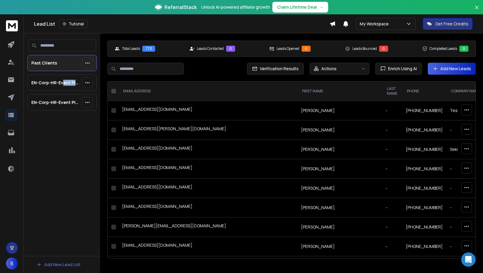
click at [62, 85] on div "EN-Corp-HR-Event Planner-Exec Assistant-50-2000_Oct 10 2025" at bounding box center [61, 83] width 69 height 16
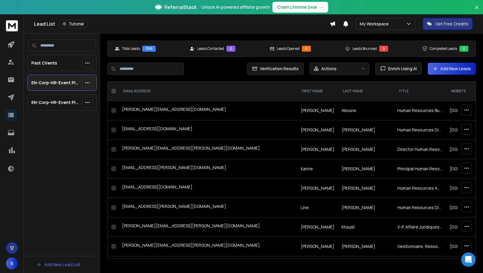
click at [59, 127] on div "Past Clients EN-Corp-HR-Event Planner-Exec Assistant-50-2000_Oct 10 2025 EN-Cor…" at bounding box center [62, 152] width 76 height 194
click at [15, 81] on link at bounding box center [11, 80] width 12 height 12
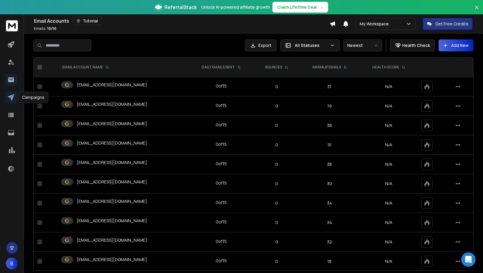
click at [11, 101] on link at bounding box center [11, 97] width 12 height 12
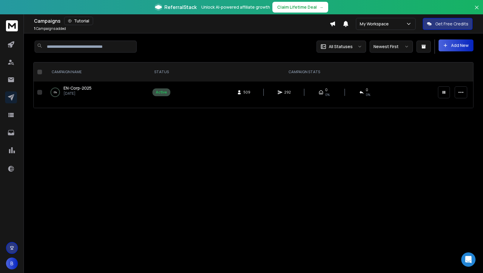
click at [94, 91] on div "0 % EN-Corp-2025 [DATE]" at bounding box center [96, 92] width 93 height 14
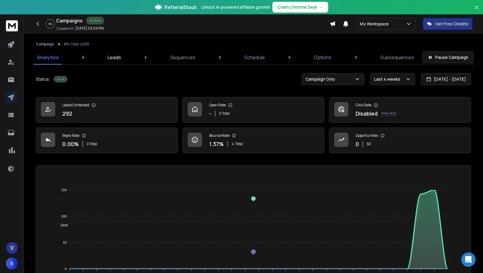
click at [121, 60] on link "Leads" at bounding box center [114, 57] width 21 height 14
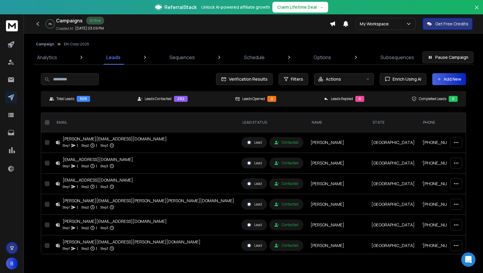
click at [73, 84] on input at bounding box center [70, 79] width 58 height 12
type input "*******"
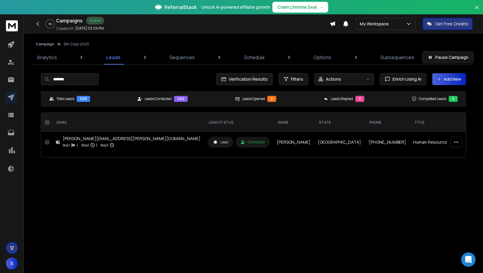
drag, startPoint x: 72, startPoint y: 81, endPoint x: 39, endPoint y: 76, distance: 33.2
click at [39, 76] on div "******* Verification Results Filters Actions Enrich Using AI Add New Total Lead…" at bounding box center [254, 112] width 436 height 78
click at [156, 81] on div "Verification Results Filters Actions Enrich Using AI Add New" at bounding box center [253, 79] width 425 height 12
click at [82, 78] on input at bounding box center [70, 79] width 58 height 12
type input "*****"
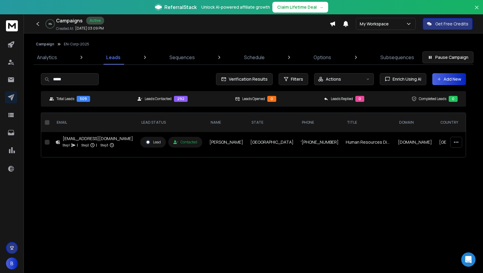
drag, startPoint x: 79, startPoint y: 81, endPoint x: 37, endPoint y: 78, distance: 42.8
click at [37, 77] on div "***** Verification Results Filters Actions Enrich Using AI Add New Total Leads …" at bounding box center [254, 112] width 436 height 78
paste input "**********"
type input "**********"
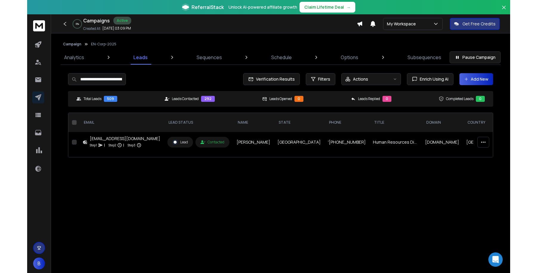
scroll to position [0, 24]
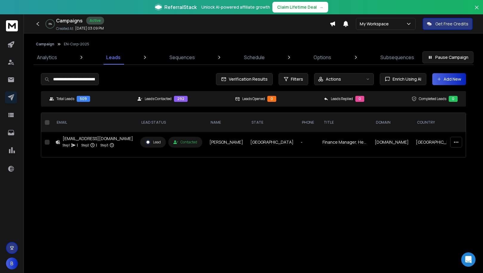
click at [73, 79] on input "**********" at bounding box center [70, 79] width 58 height 12
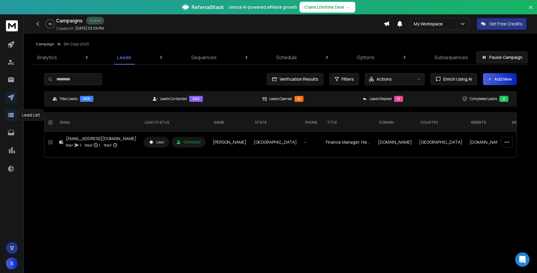
click at [14, 113] on icon at bounding box center [10, 114] width 7 height 7
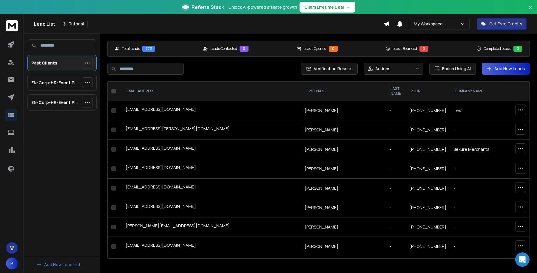
click at [59, 266] on button "Add New Lead List" at bounding box center [59, 265] width 54 height 12
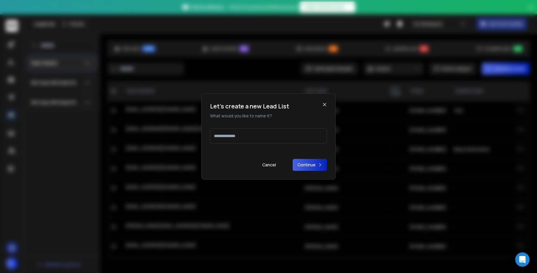
click at [233, 139] on input at bounding box center [268, 135] width 117 height 15
paste input "**********"
type input "**********"
click at [316, 167] on button "Continue" at bounding box center [310, 165] width 34 height 12
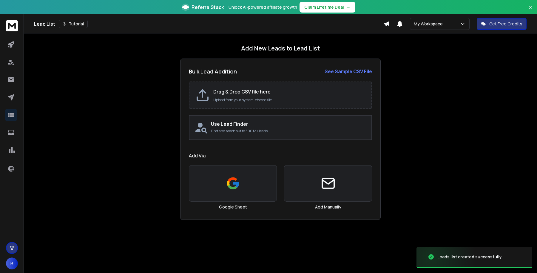
click at [273, 98] on p "Upload from your system, choose file" at bounding box center [289, 100] width 152 height 5
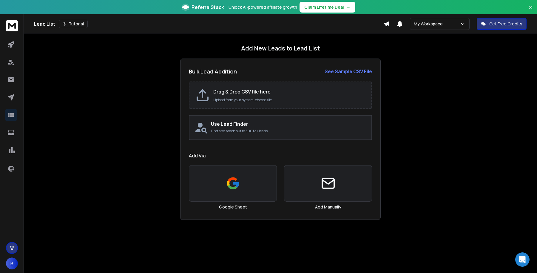
type input "**********"
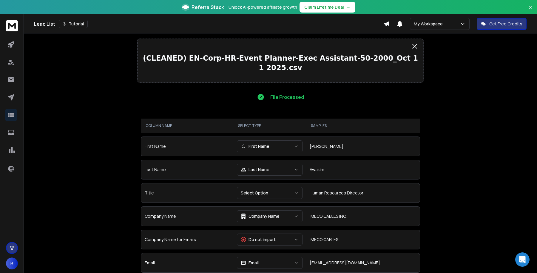
scroll to position [62, 0]
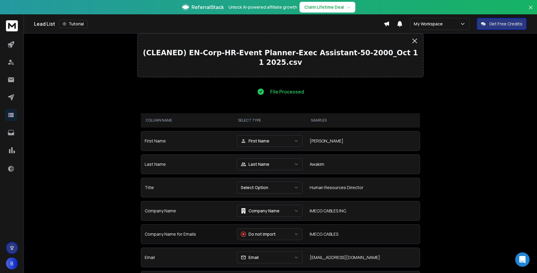
click at [270, 231] on div "Do not import" at bounding box center [258, 234] width 35 height 6
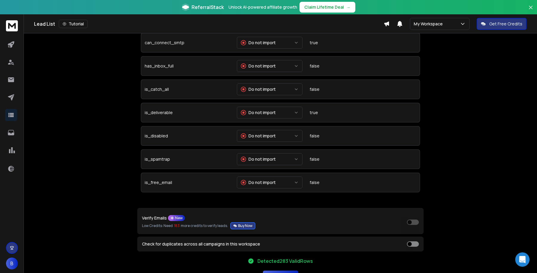
scroll to position [1670, 0]
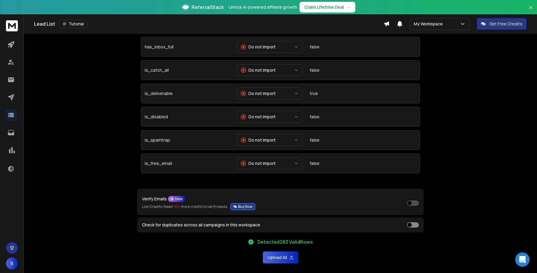
click at [416, 222] on button "Check for duplicates across all campaigns in this workspace" at bounding box center [413, 224] width 12 height 5
click at [415, 222] on button "Check for duplicates across all campaigns in this workspace" at bounding box center [413, 224] width 12 height 5
click at [281, 252] on button "Upload All" at bounding box center [281, 257] width 36 height 12
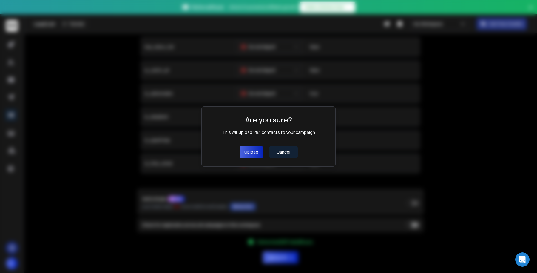
click at [250, 160] on div "Are you sure? This will upload 283 contacts to your campaign Upload Cancel" at bounding box center [269, 136] width 134 height 60
click at [252, 151] on button "Upload" at bounding box center [252, 152] width 24 height 12
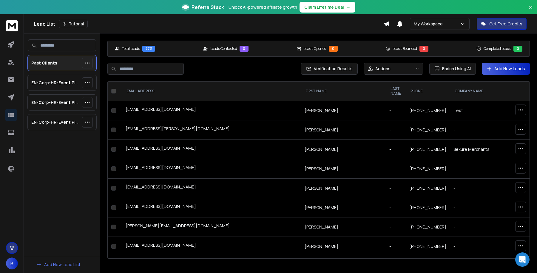
click at [62, 122] on p "EN-Corp-HR-Event Planner-Exec Assistant-50-2000_Oct 11 2025" at bounding box center [55, 122] width 48 height 6
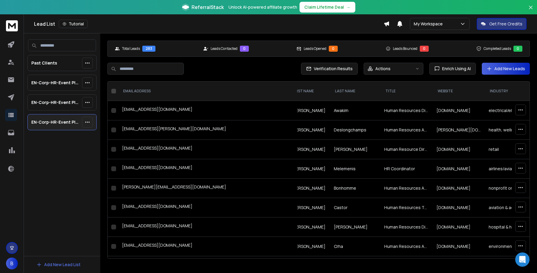
scroll to position [0, 11]
click at [483, 110] on icon "button" at bounding box center [520, 109] width 5 height 5
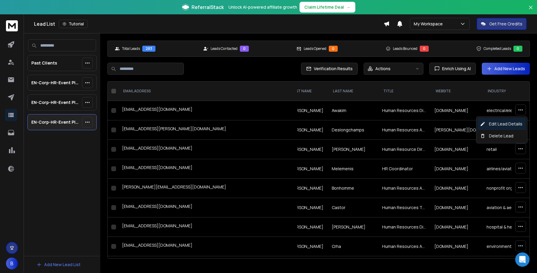
click at [483, 123] on p "Edit Lead Details" at bounding box center [506, 124] width 36 height 8
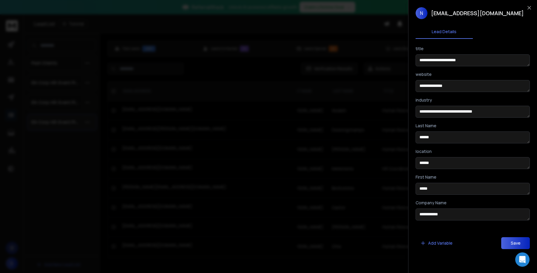
click at [450, 214] on textarea "**********" at bounding box center [473, 214] width 114 height 12
type textarea "**********"
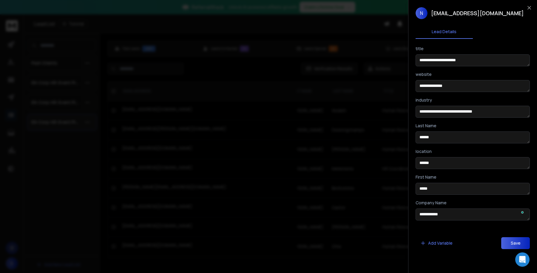
click at [483, 243] on button "Save" at bounding box center [516, 243] width 29 height 12
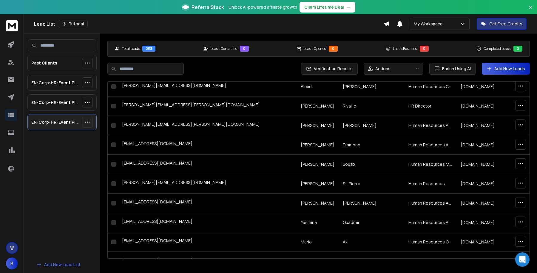
scroll to position [1967, 0]
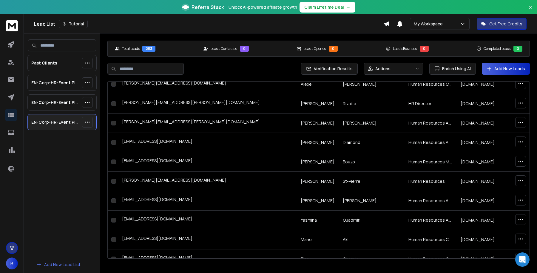
click at [86, 123] on icon "button" at bounding box center [87, 121] width 5 height 5
click at [69, 144] on p "Delete Lead List" at bounding box center [74, 145] width 33 height 6
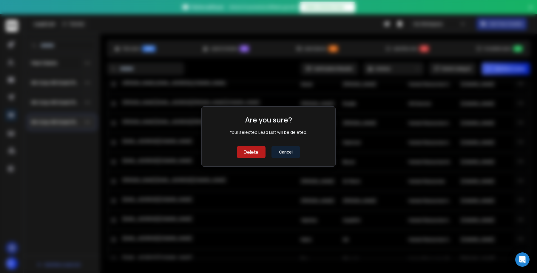
click at [255, 156] on button "Delete" at bounding box center [251, 152] width 29 height 12
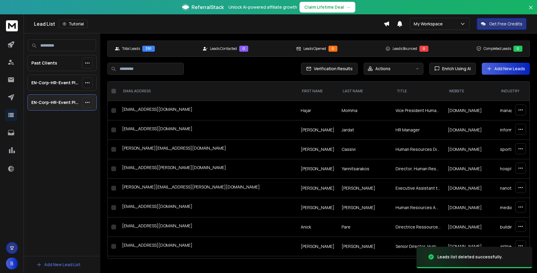
click at [51, 264] on button "Add New Lead List" at bounding box center [59, 265] width 54 height 12
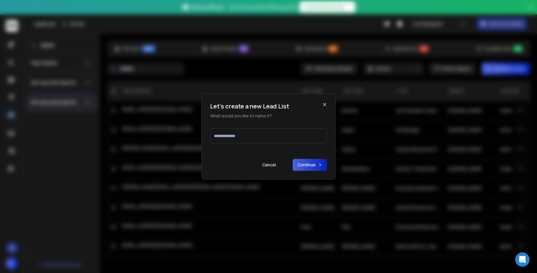
click at [248, 138] on input at bounding box center [268, 135] width 117 height 15
paste input "**********"
drag, startPoint x: 300, startPoint y: 136, endPoint x: 333, endPoint y: 136, distance: 32.8
click at [333, 136] on div "**********" at bounding box center [269, 136] width 134 height 86
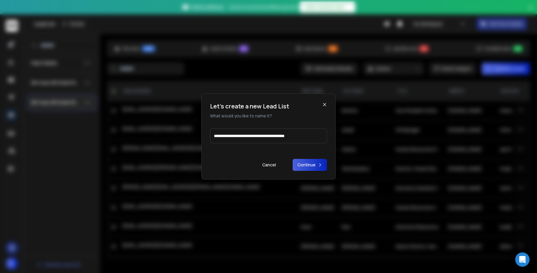
scroll to position [0, 0]
type input "**********"
click at [307, 164] on button "Continue" at bounding box center [310, 165] width 34 height 12
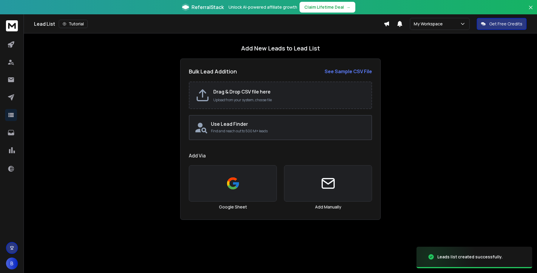
click at [254, 94] on h2 "Drag & Drop CSV file here" at bounding box center [289, 91] width 152 height 7
type input "**********"
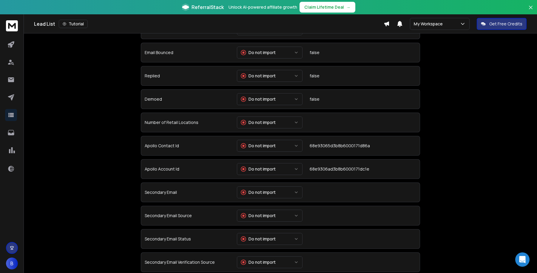
scroll to position [1670, 0]
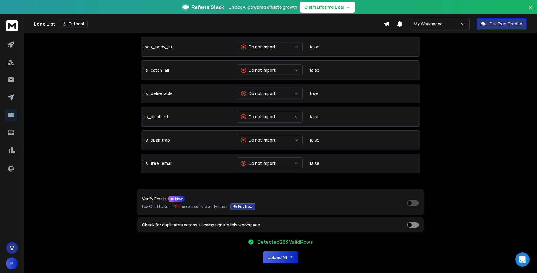
click at [414, 222] on button "Check for duplicates across all campaigns in this workspace" at bounding box center [413, 224] width 12 height 5
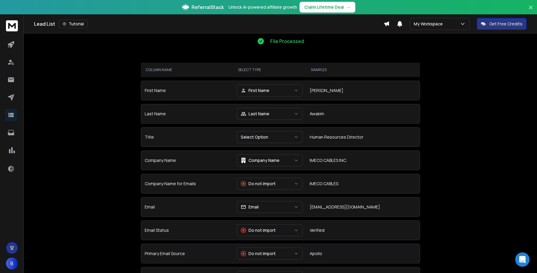
scroll to position [112, 0]
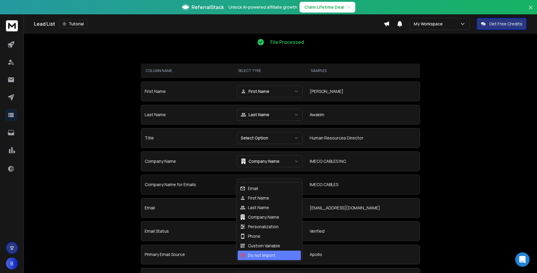
click at [272, 179] on button "Do not import" at bounding box center [270, 185] width 66 height 12
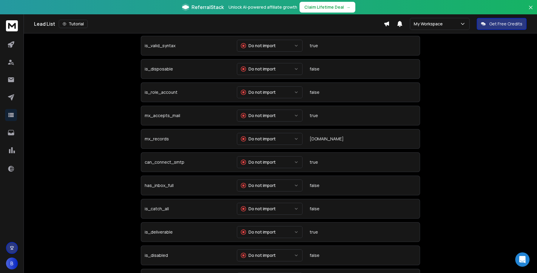
scroll to position [1670, 0]
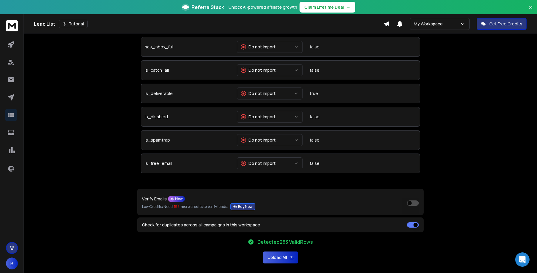
click at [290, 251] on button "Upload All" at bounding box center [281, 257] width 36 height 12
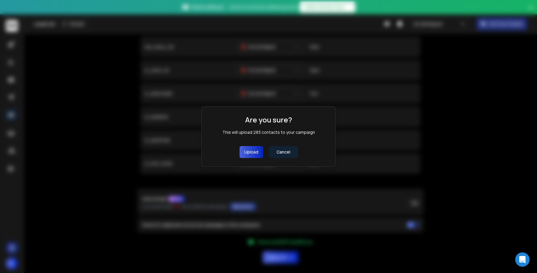
click at [255, 154] on button "Upload" at bounding box center [252, 152] width 24 height 12
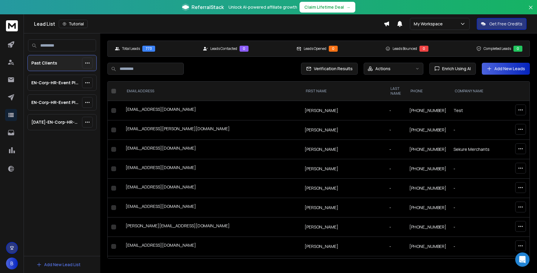
click at [49, 121] on p "[DATE]-EN-Corp-HR-Event Planner-Exec Assistant-50-2000" at bounding box center [55, 122] width 48 height 6
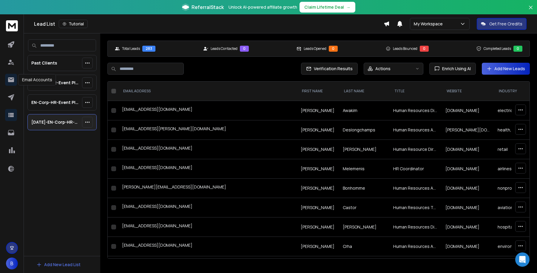
click at [9, 82] on icon at bounding box center [11, 79] width 6 height 5
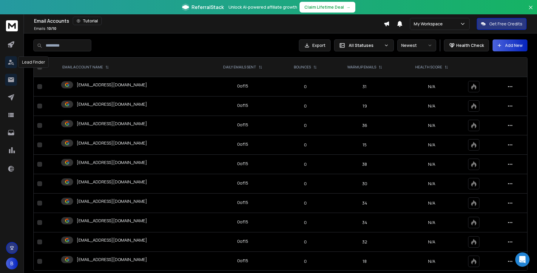
click at [14, 63] on icon at bounding box center [10, 62] width 7 height 7
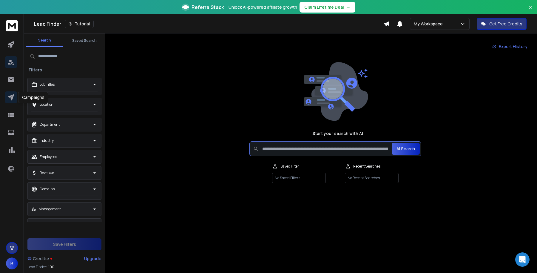
click at [11, 100] on icon at bounding box center [10, 97] width 7 height 7
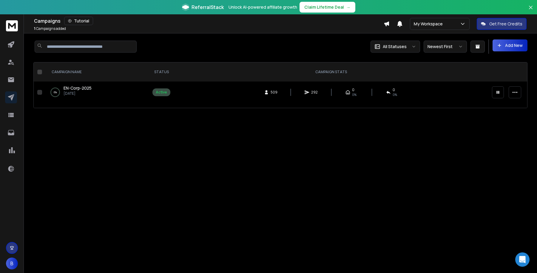
click at [92, 93] on div "0 % EN-Corp-2025 [DATE]" at bounding box center [96, 92] width 93 height 14
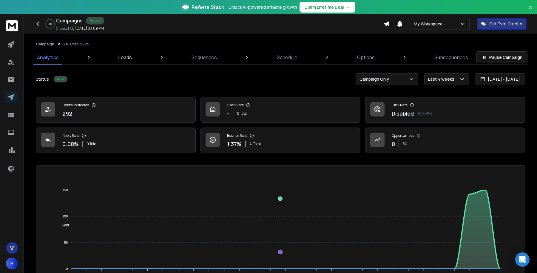
click at [121, 55] on p "Leads" at bounding box center [125, 57] width 13 height 7
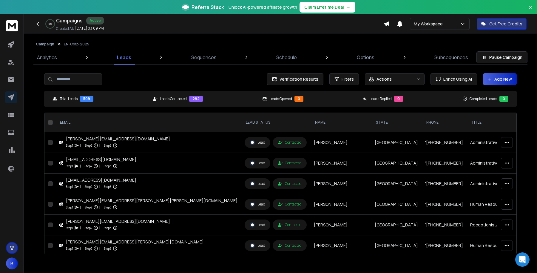
click at [483, 81] on button "Add New" at bounding box center [500, 79] width 34 height 12
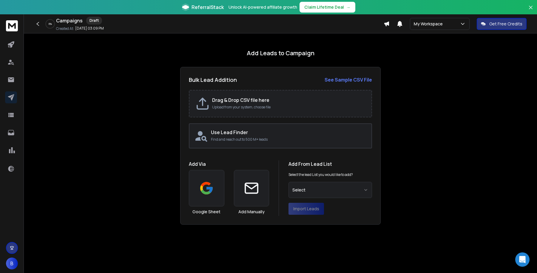
click at [363, 187] on button "Select" at bounding box center [331, 190] width 84 height 16
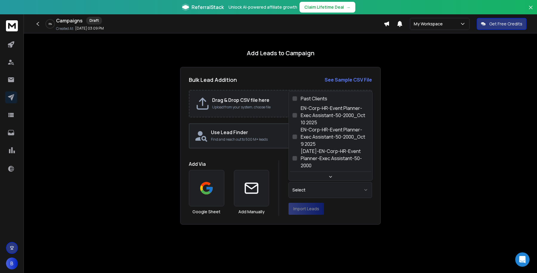
click at [342, 161] on div "[DATE]-EN-Corp-HR-Event Planner-Exec Assistant-50-2000" at bounding box center [333, 157] width 64 height 21
click at [353, 208] on div "Select the lead List you would like to add? [DATE]-EN-Corp-HR-Event Planner-Exe…" at bounding box center [331, 193] width 84 height 42
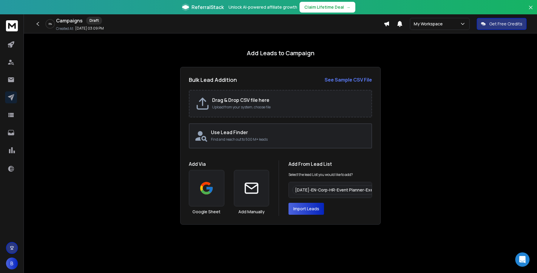
click at [308, 213] on button "Import Leads" at bounding box center [307, 209] width 36 height 12
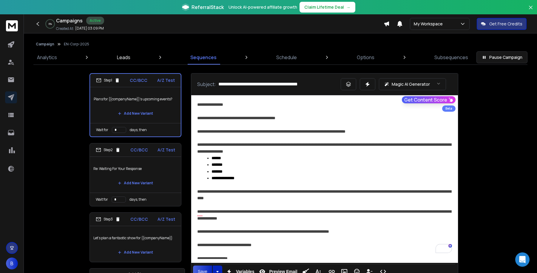
click at [128, 60] on p "Leads" at bounding box center [123, 57] width 13 height 7
